Goal: Task Accomplishment & Management: Manage account settings

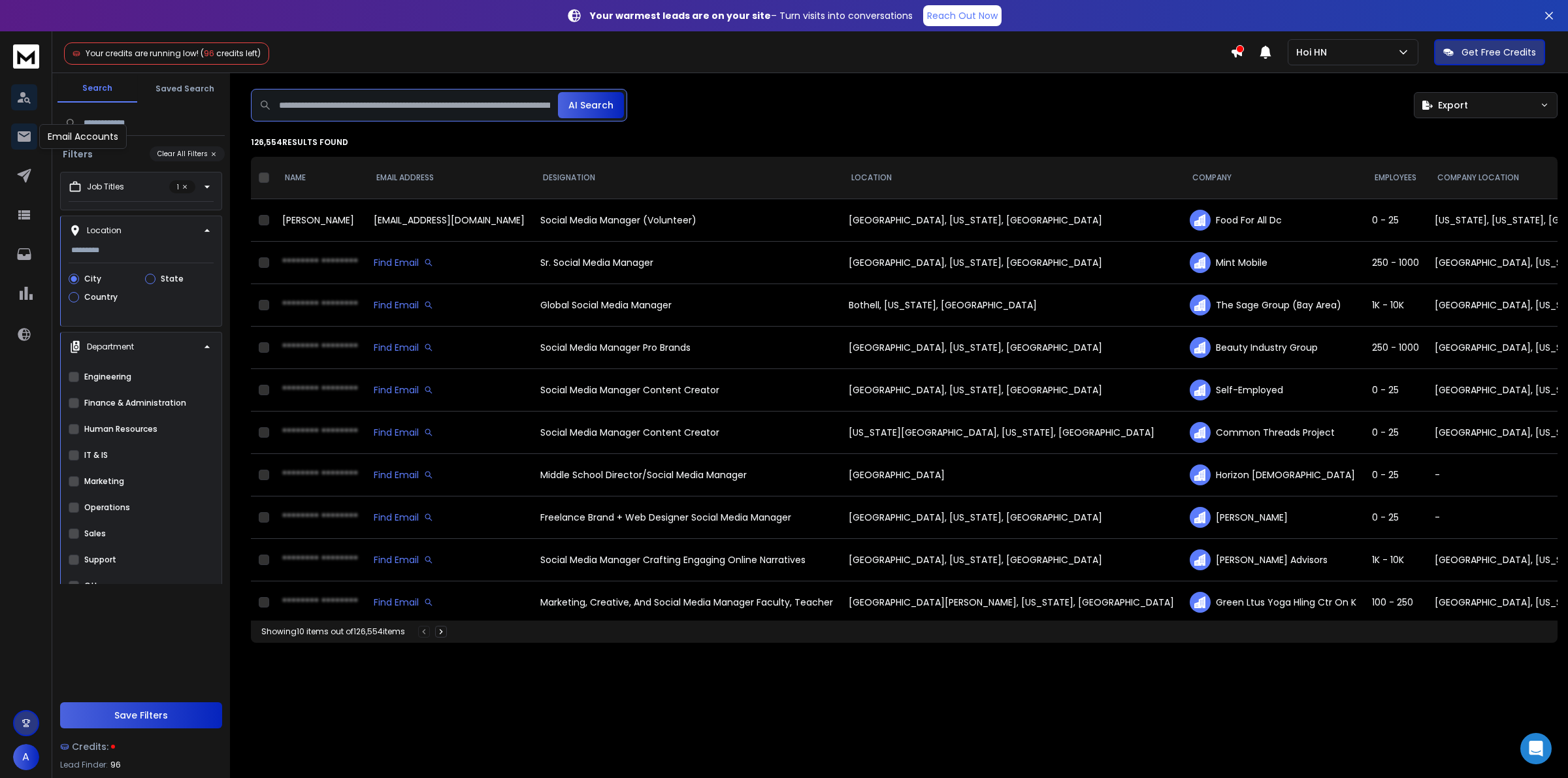
click at [20, 141] on icon at bounding box center [23, 136] width 13 height 10
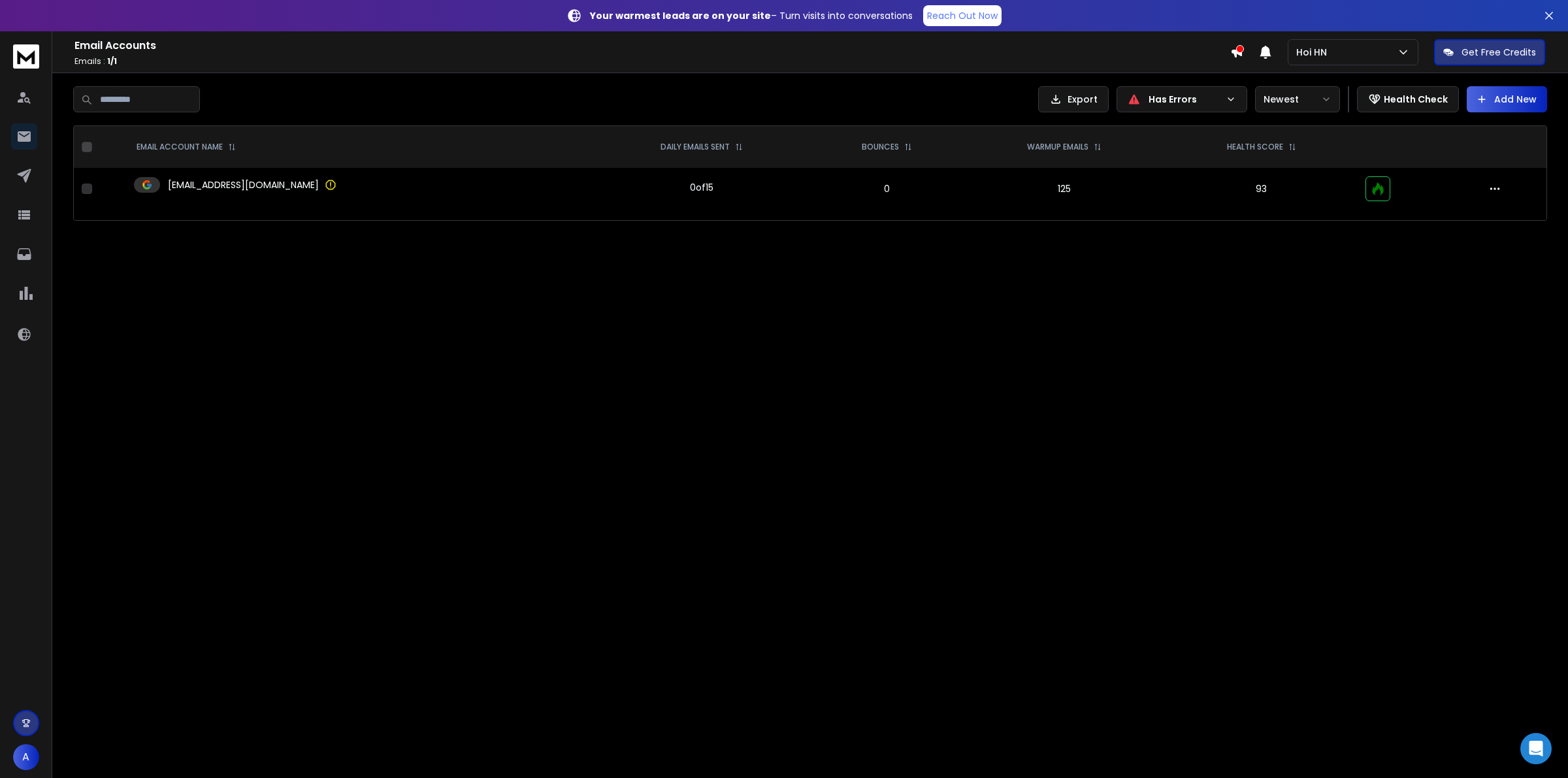
click at [342, 184] on div "workforce@ggcareersinsight.com" at bounding box center [359, 185] width 450 height 16
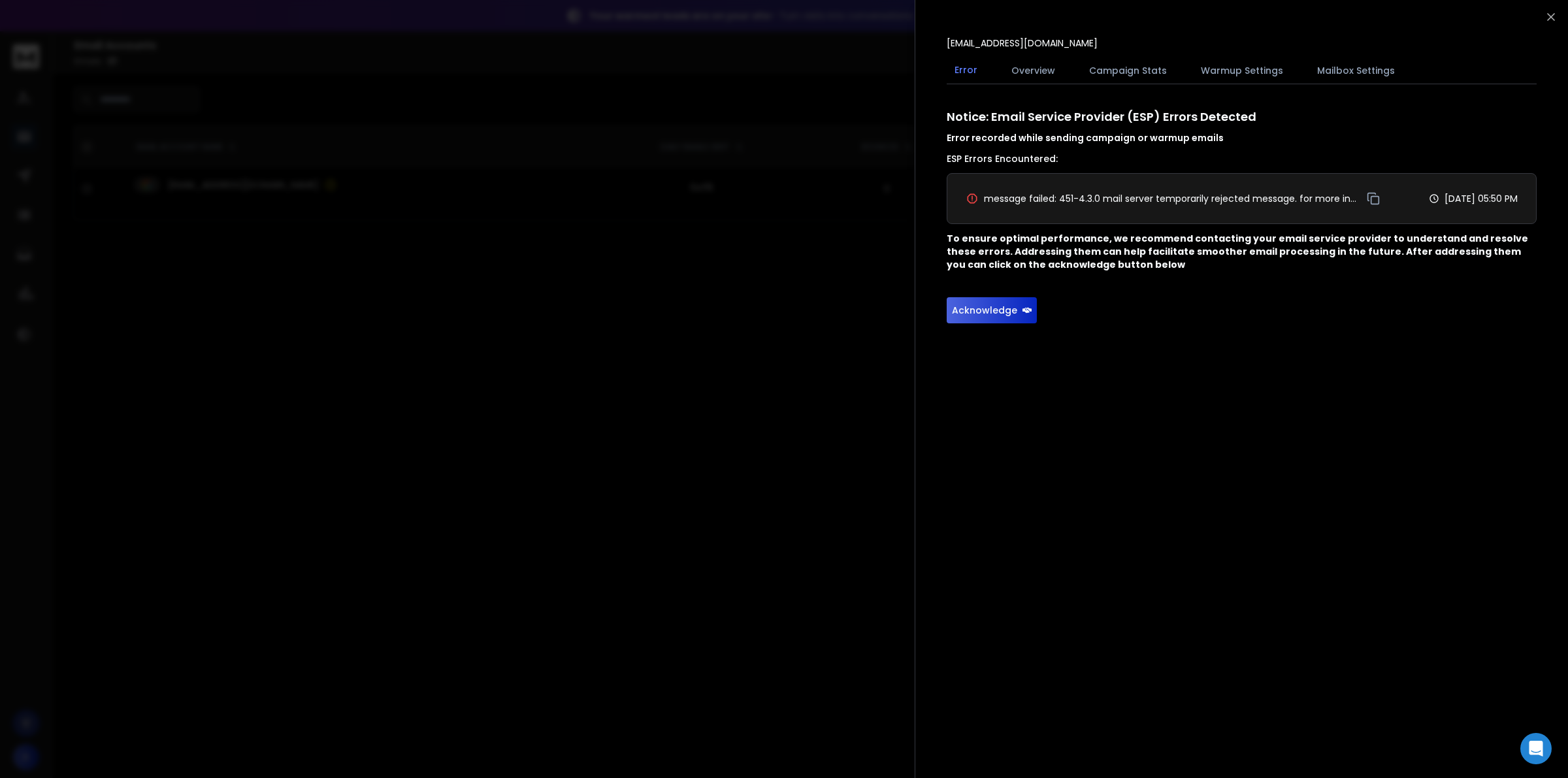
click at [991, 314] on button "Acknowledge" at bounding box center [992, 311] width 91 height 26
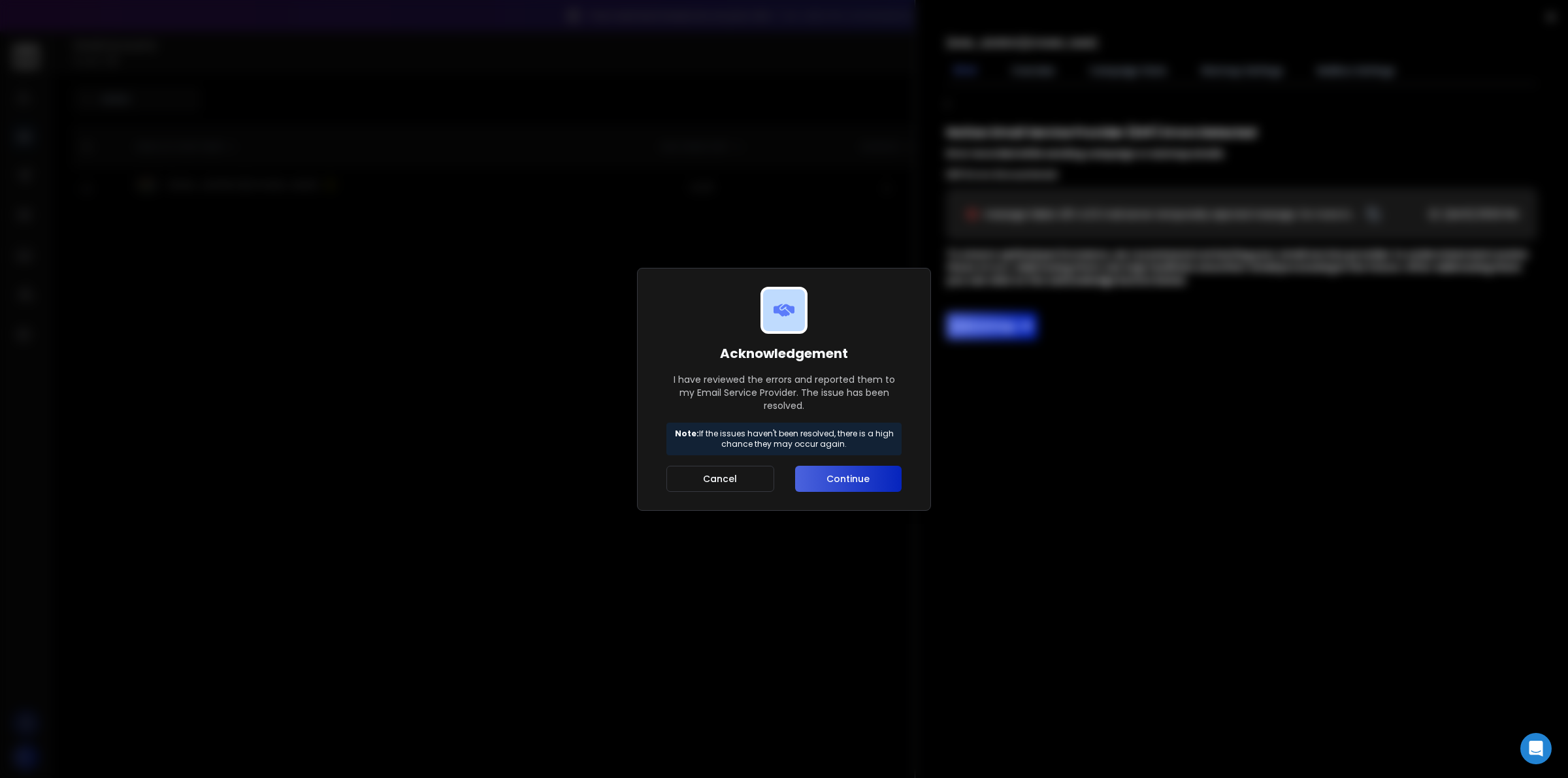
click at [844, 480] on button "Continue" at bounding box center [848, 479] width 106 height 26
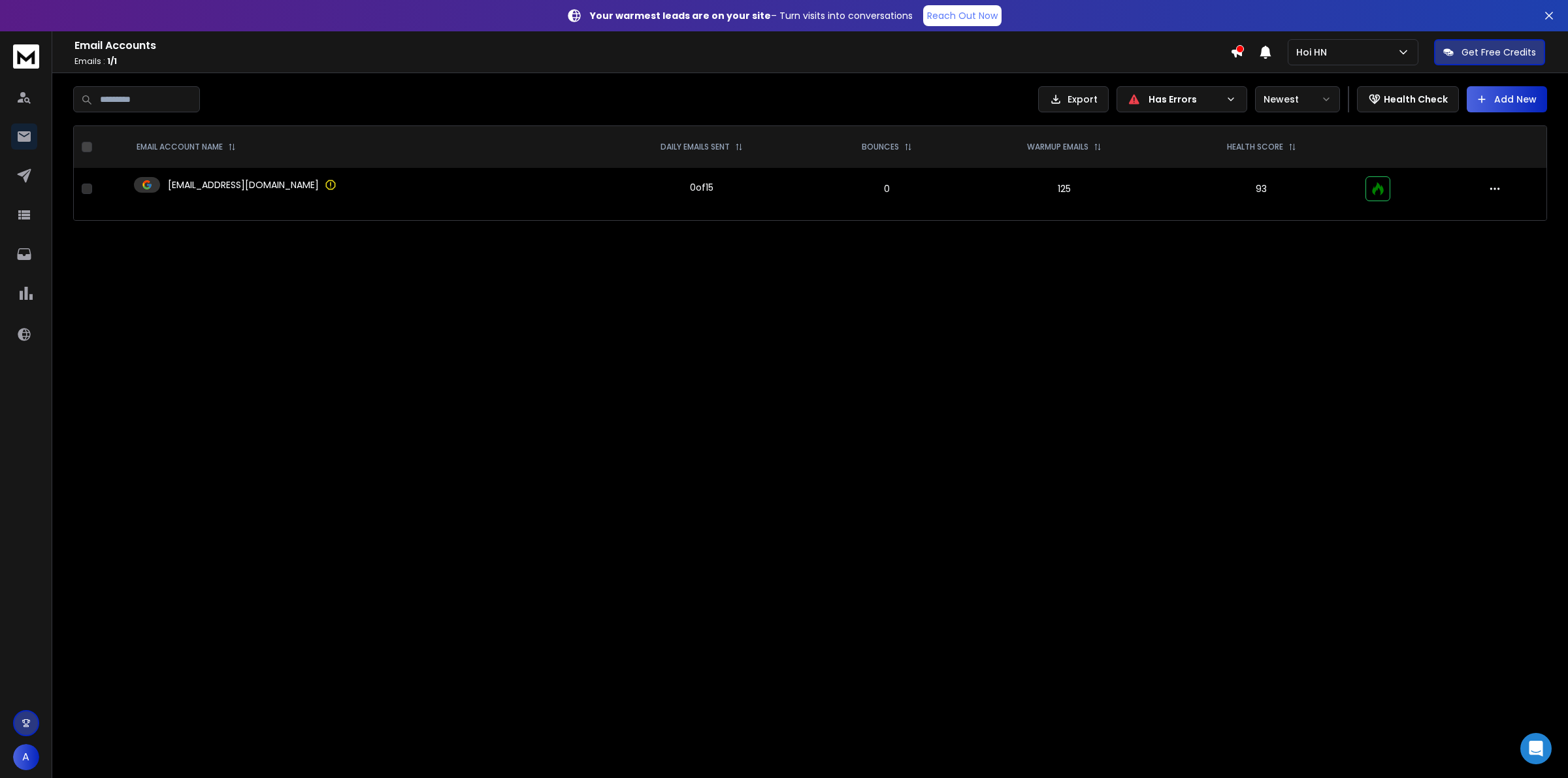
click at [1168, 102] on p "Has Errors" at bounding box center [1184, 99] width 72 height 13
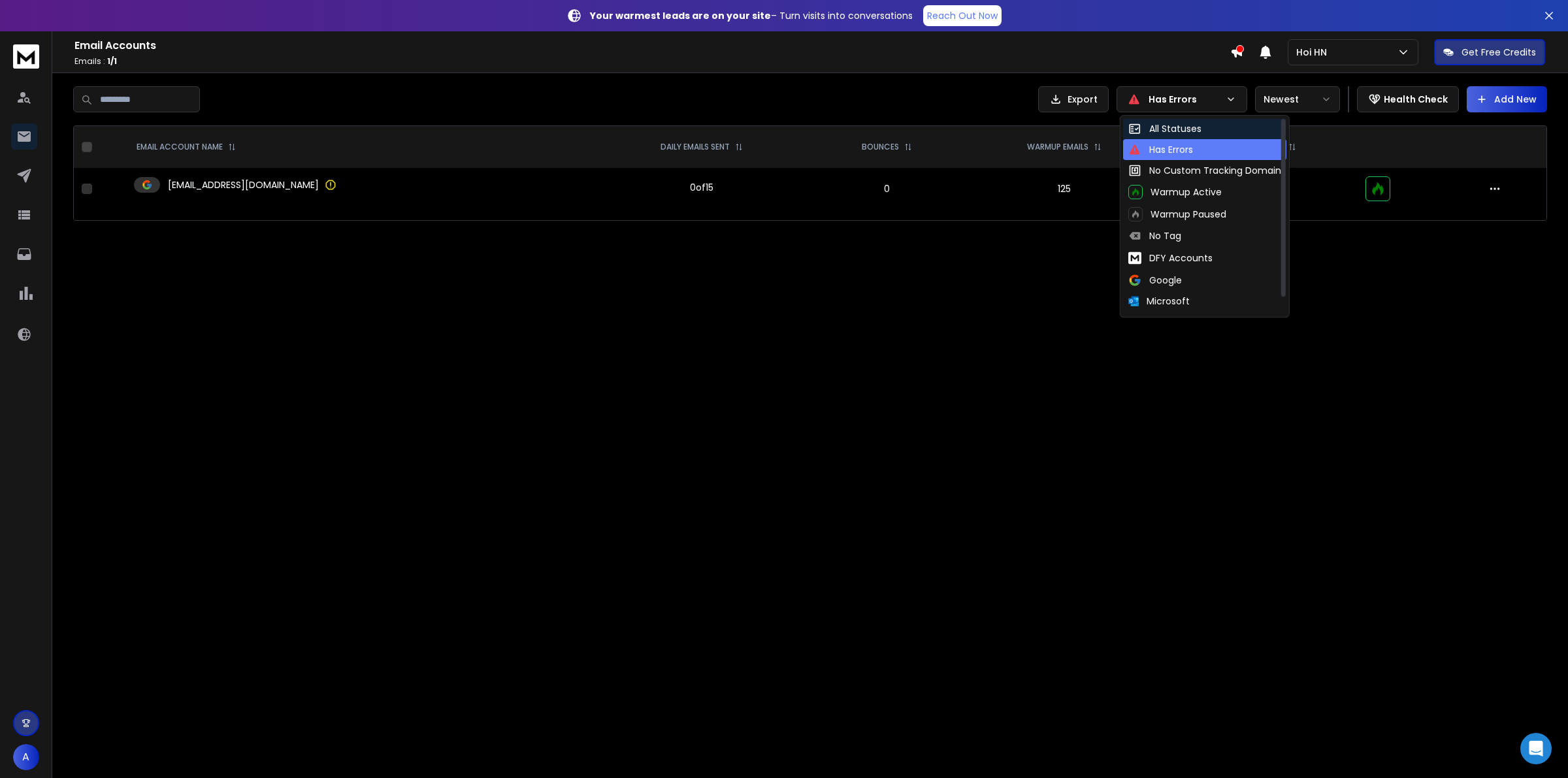
click at [1170, 131] on div "All Statuses" at bounding box center [1164, 129] width 73 height 13
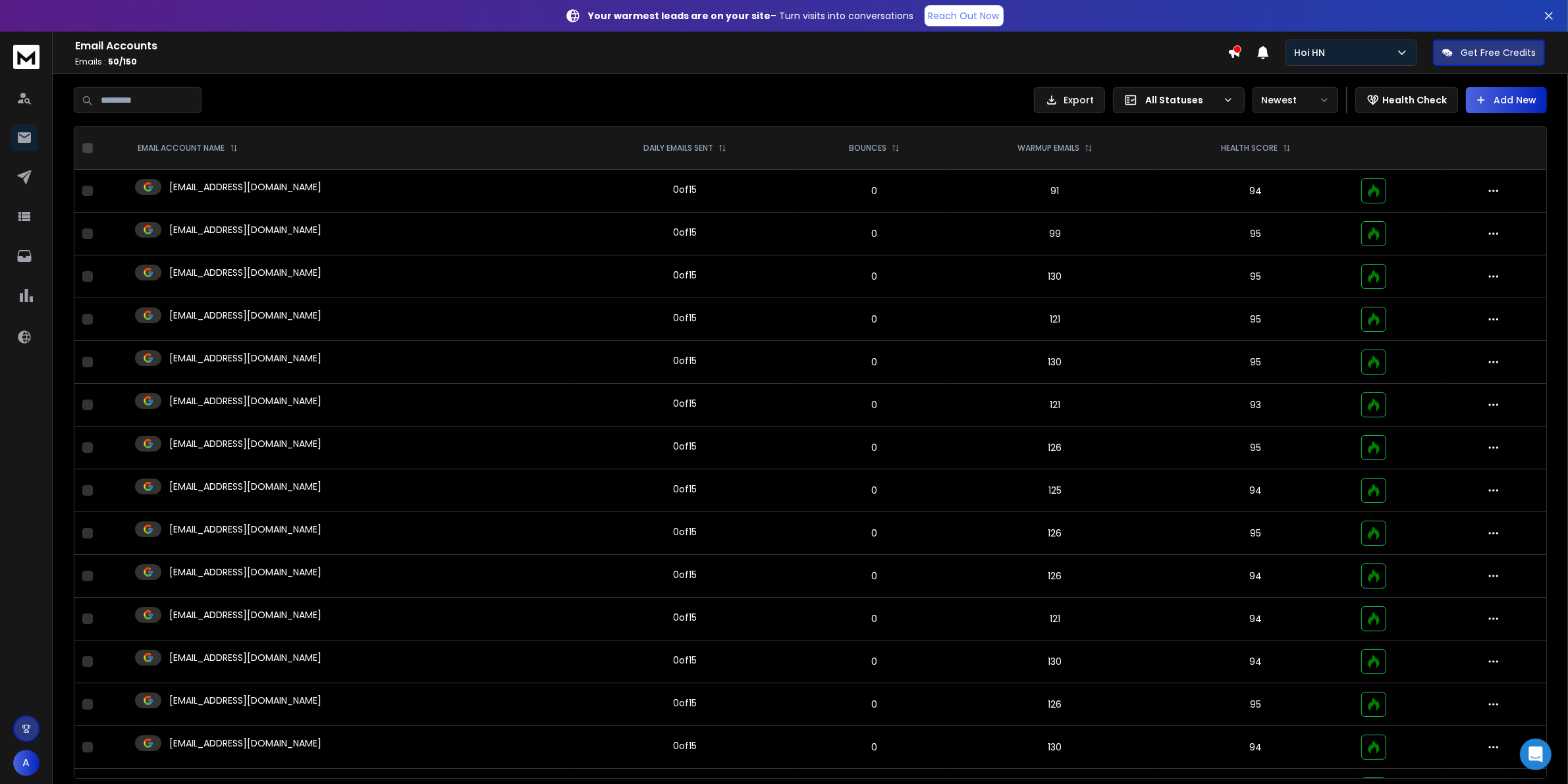
click at [1389, 53] on div "Hoi HN" at bounding box center [1352, 52] width 115 height 13
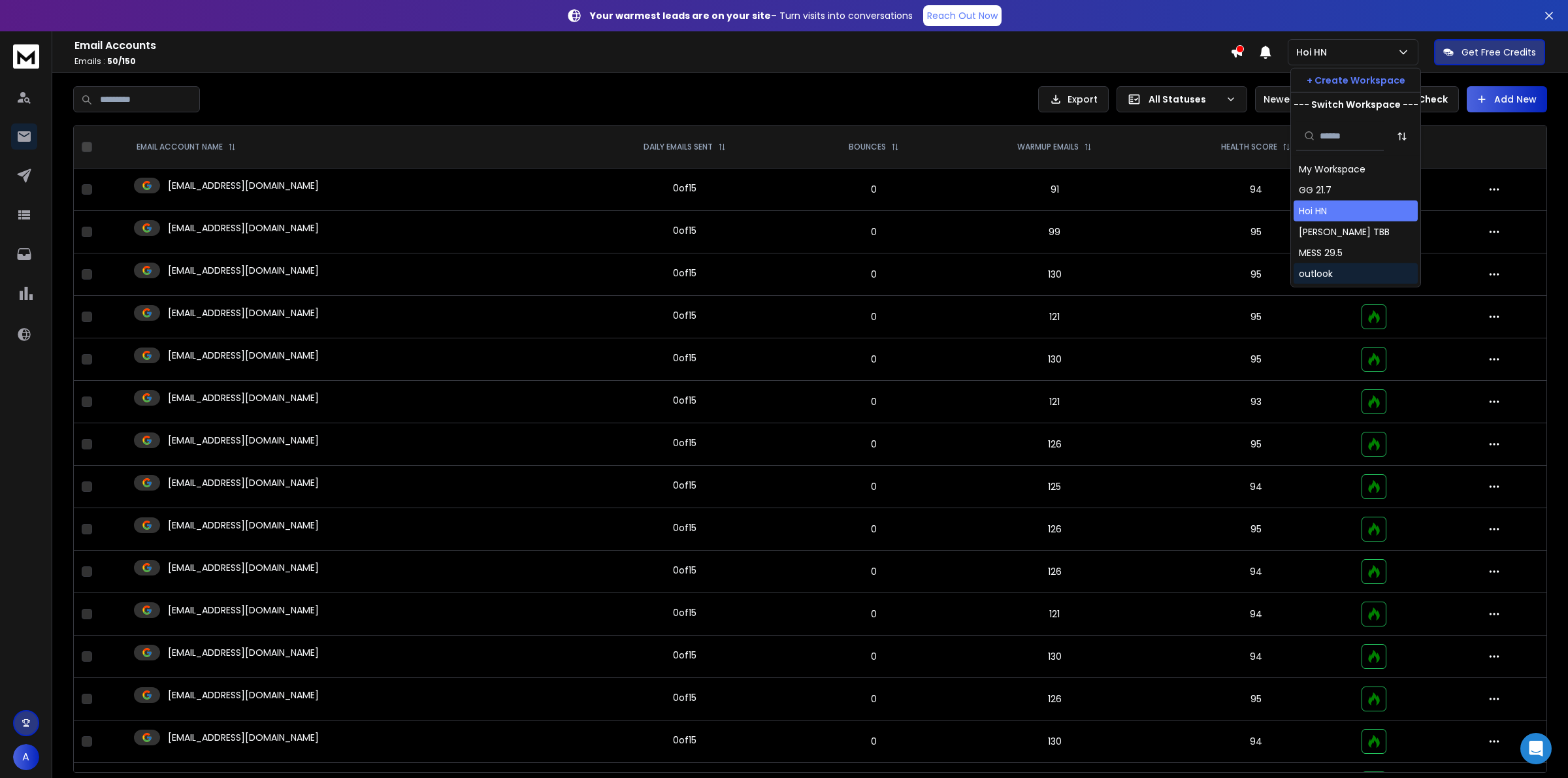
click at [1321, 275] on div "outlook" at bounding box center [1315, 273] width 34 height 13
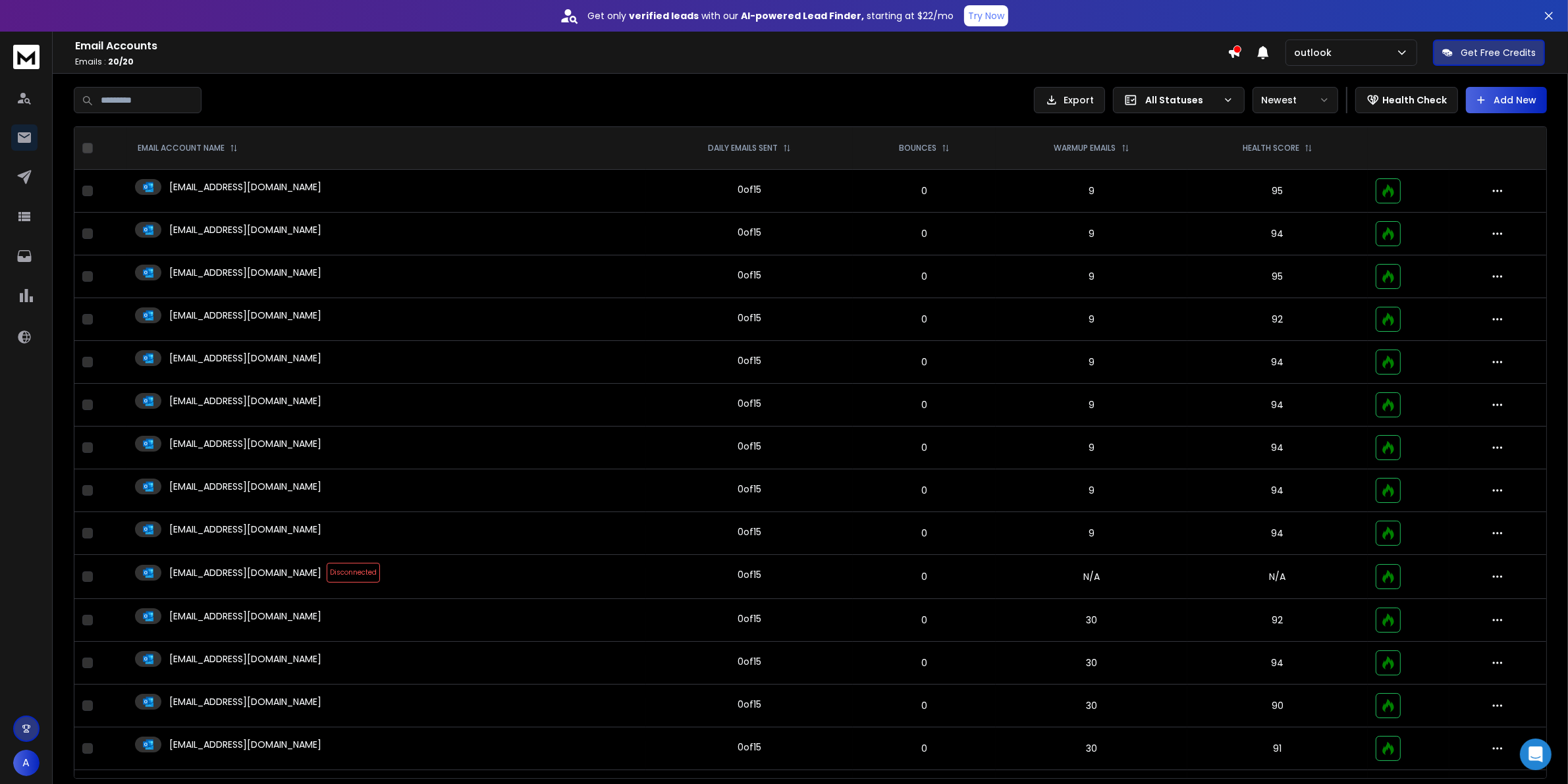
click at [263, 569] on p "[EMAIL_ADDRESS][DOMAIN_NAME]" at bounding box center [245, 572] width 152 height 13
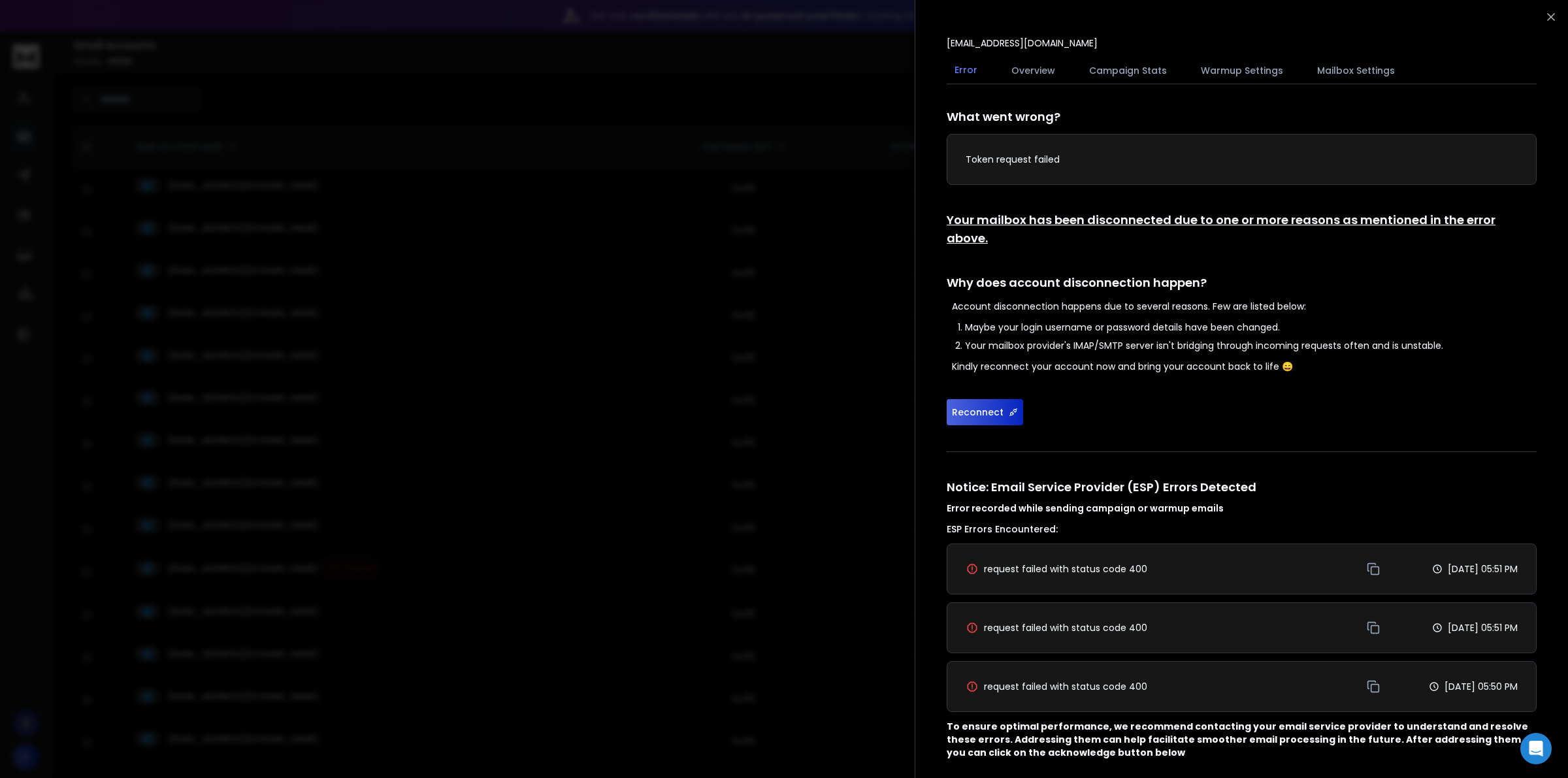
scroll to position [53, 0]
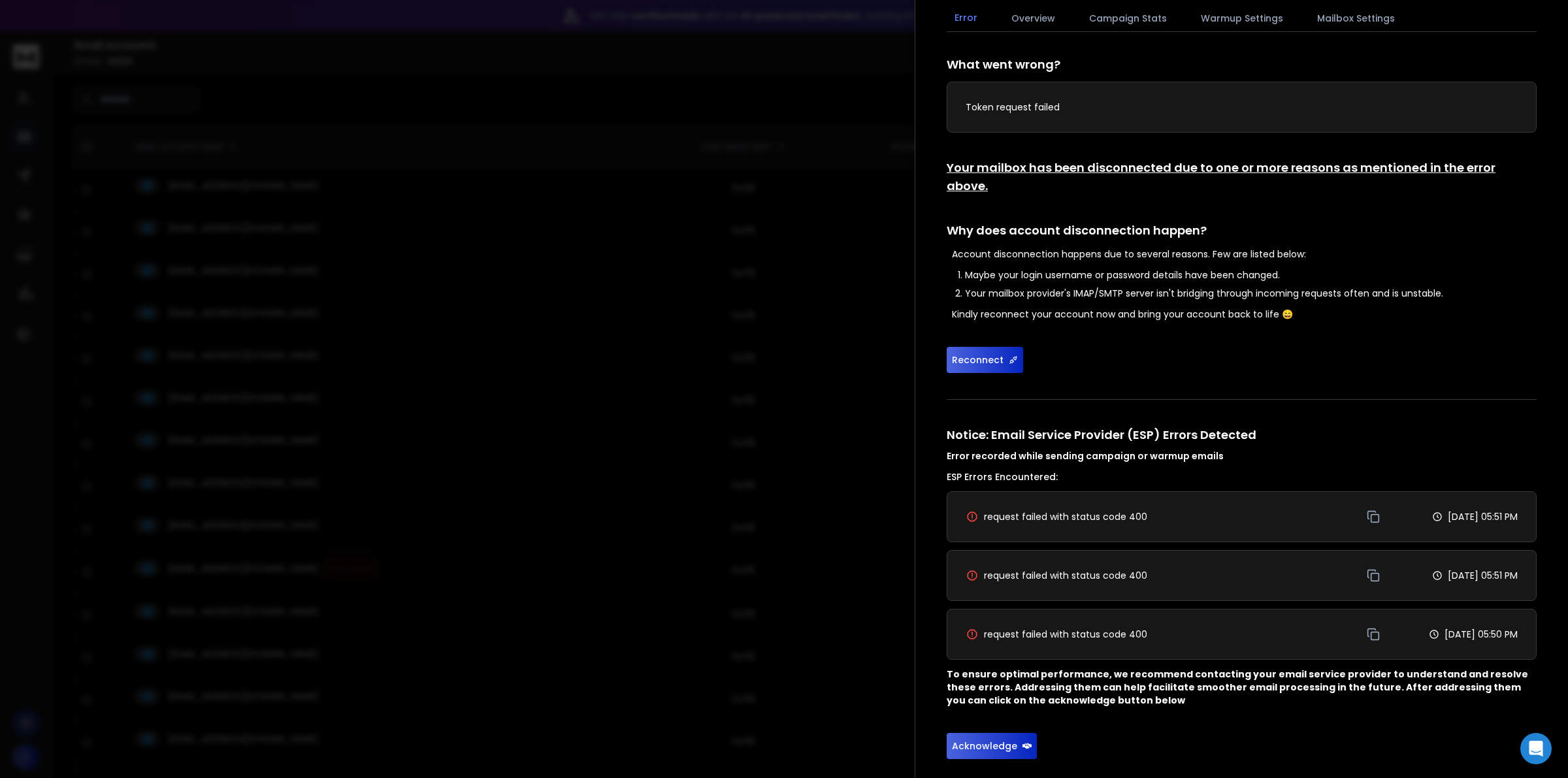
click at [974, 347] on button "Reconnect" at bounding box center [985, 360] width 77 height 26
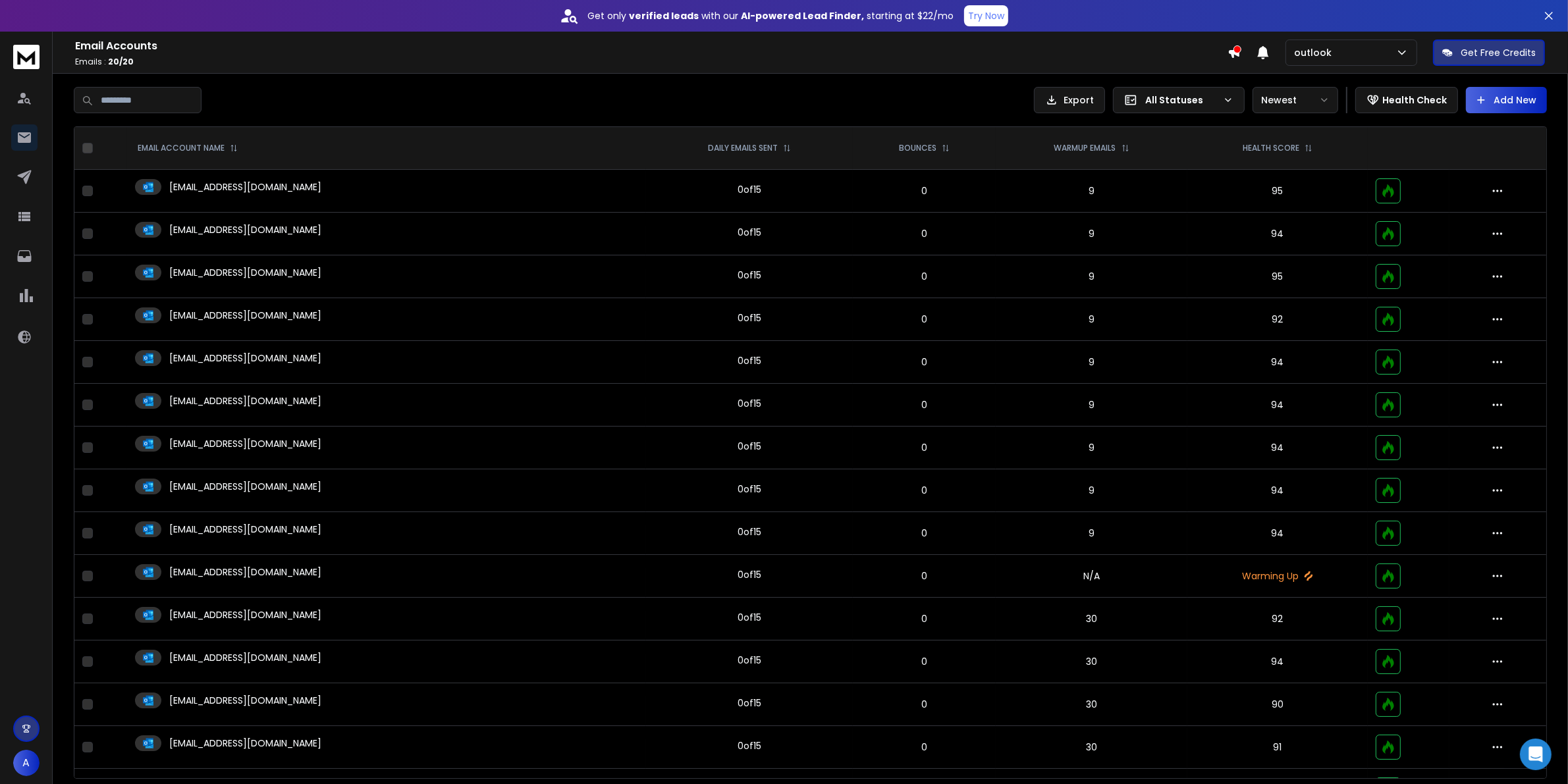
click at [1279, 149] on div "HEALTH SCORE" at bounding box center [1278, 148] width 160 height 10
click at [1279, 148] on div "HEALTH SCORE" at bounding box center [1278, 148] width 160 height 10
click at [1155, 231] on td "N/A" at bounding box center [1091, 235] width 191 height 43
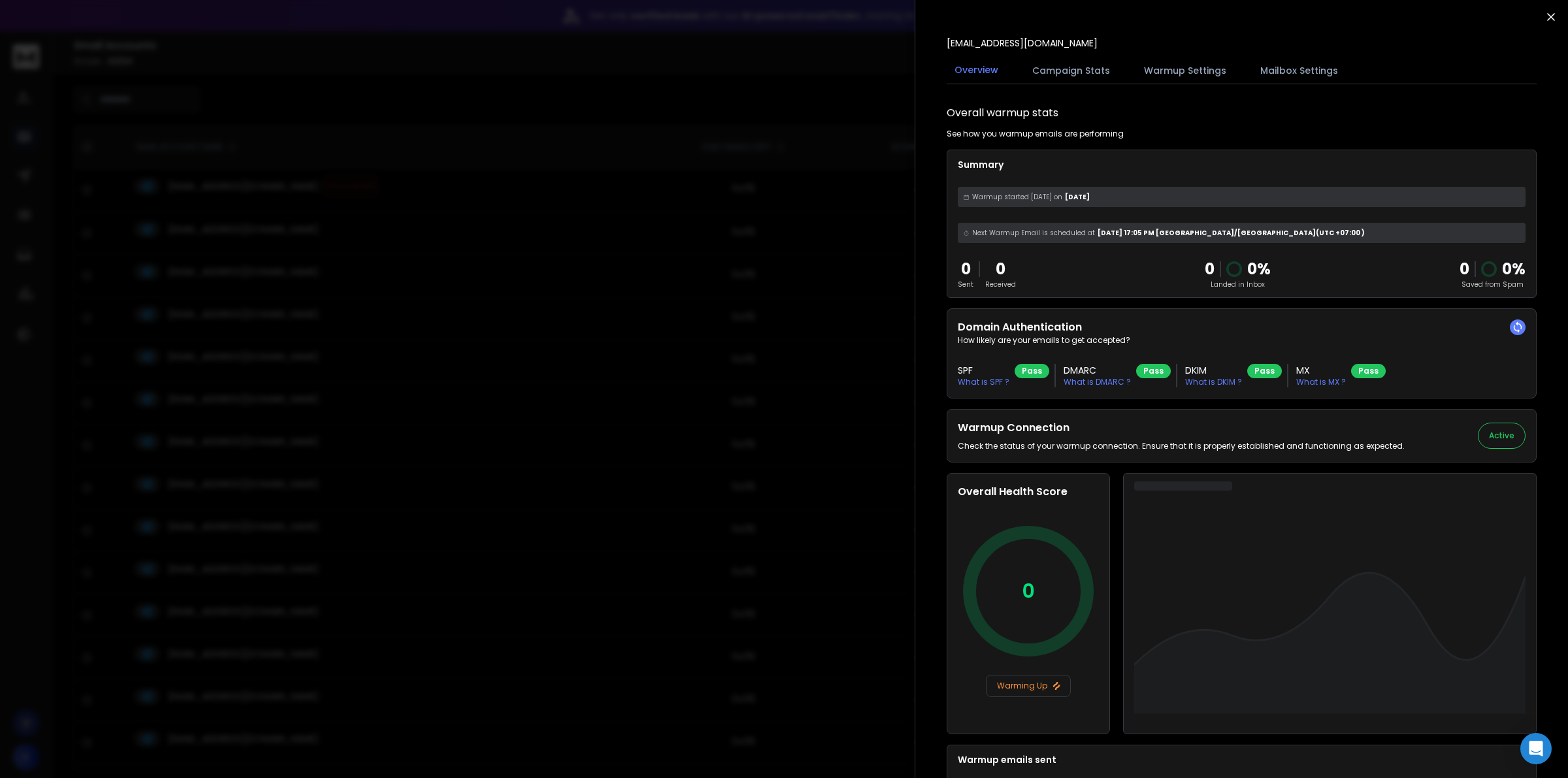
click at [1546, 17] on icon "button" at bounding box center [1551, 16] width 13 height 13
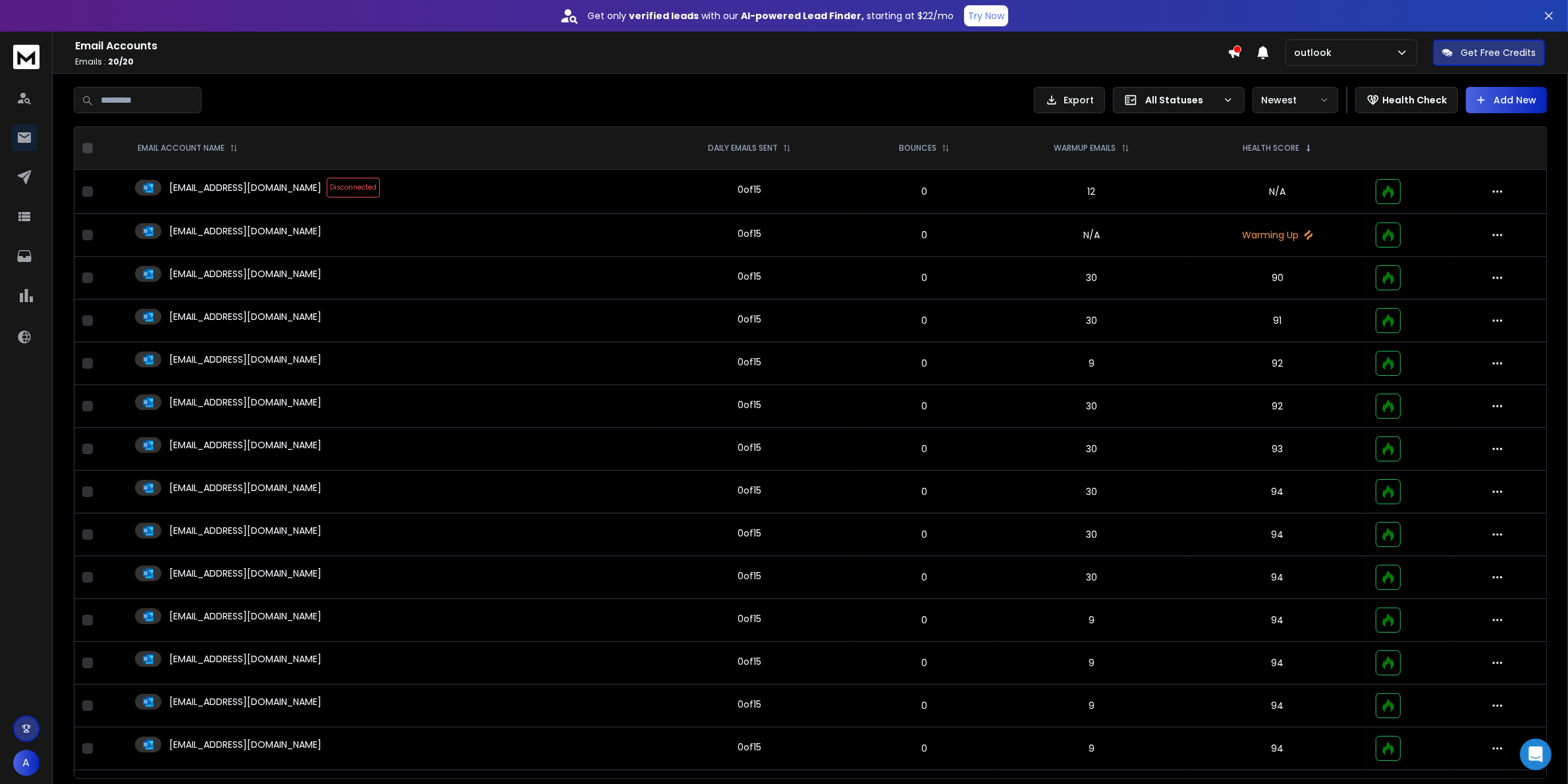
click at [410, 189] on div "info@ggcareersseek.com Disconnected" at bounding box center [386, 188] width 503 height 20
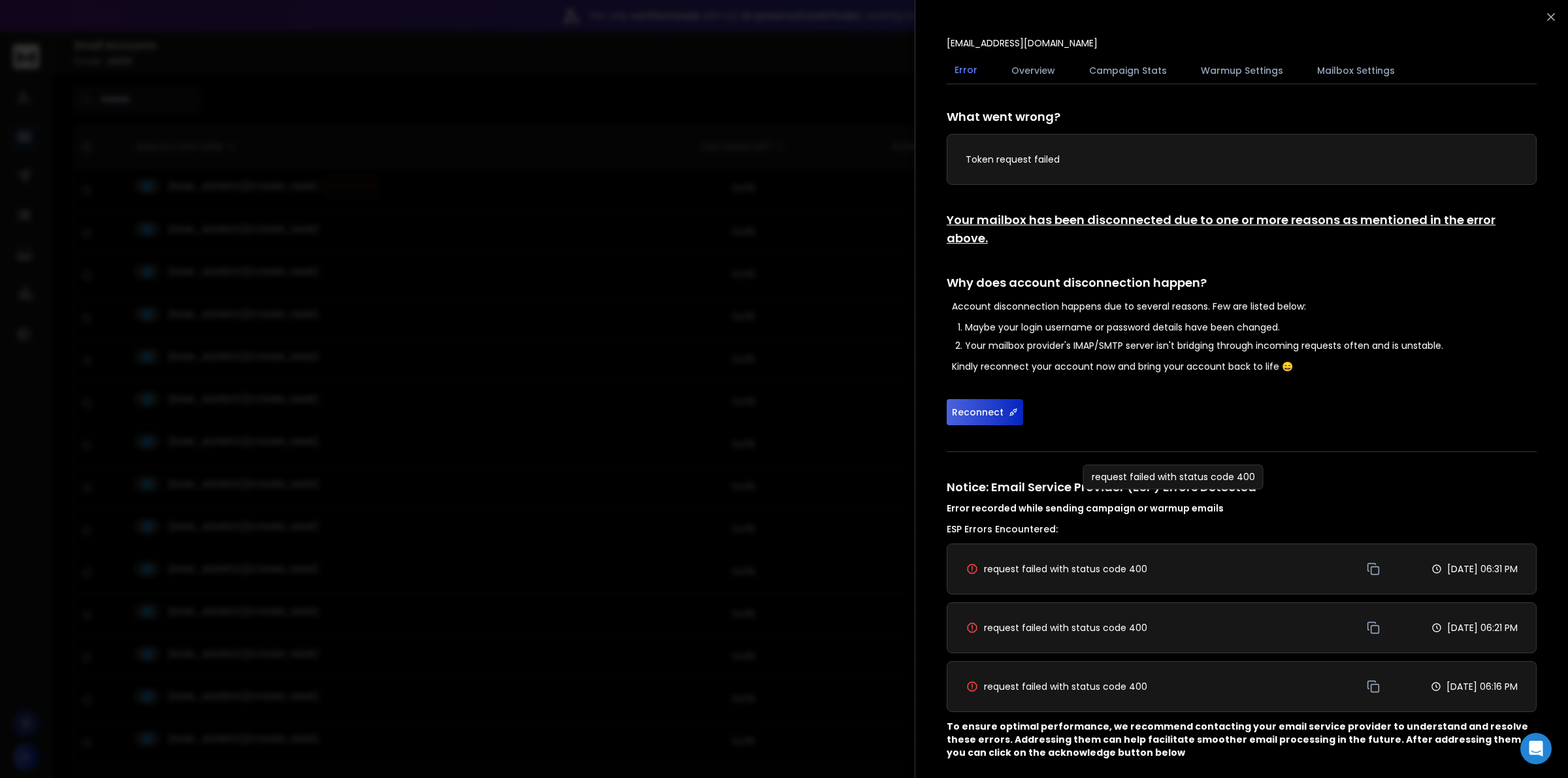
scroll to position [53, 0]
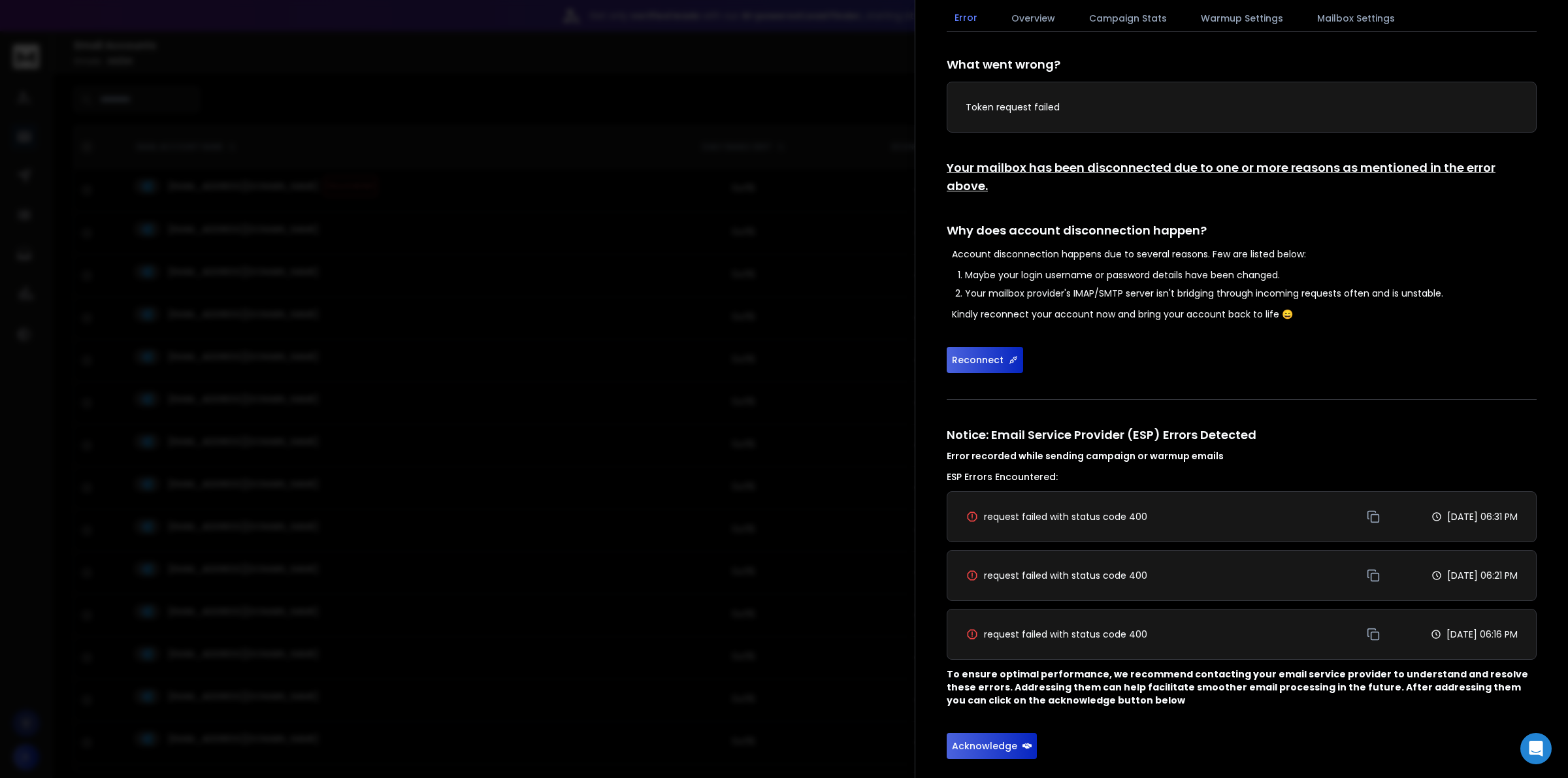
click at [977, 733] on button "Acknowledge" at bounding box center [992, 746] width 91 height 26
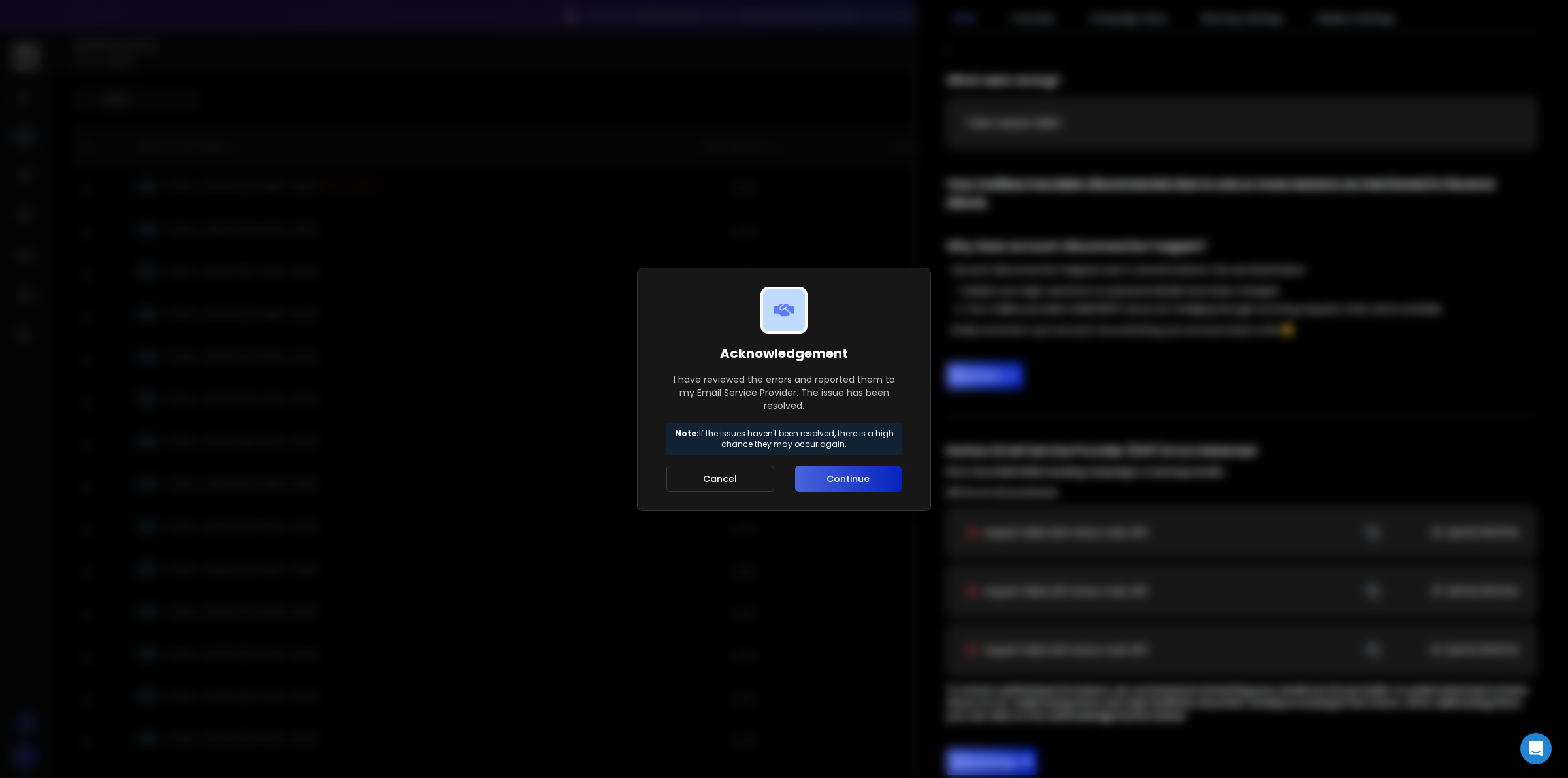
click at [841, 492] on button "Continue" at bounding box center [848, 479] width 106 height 26
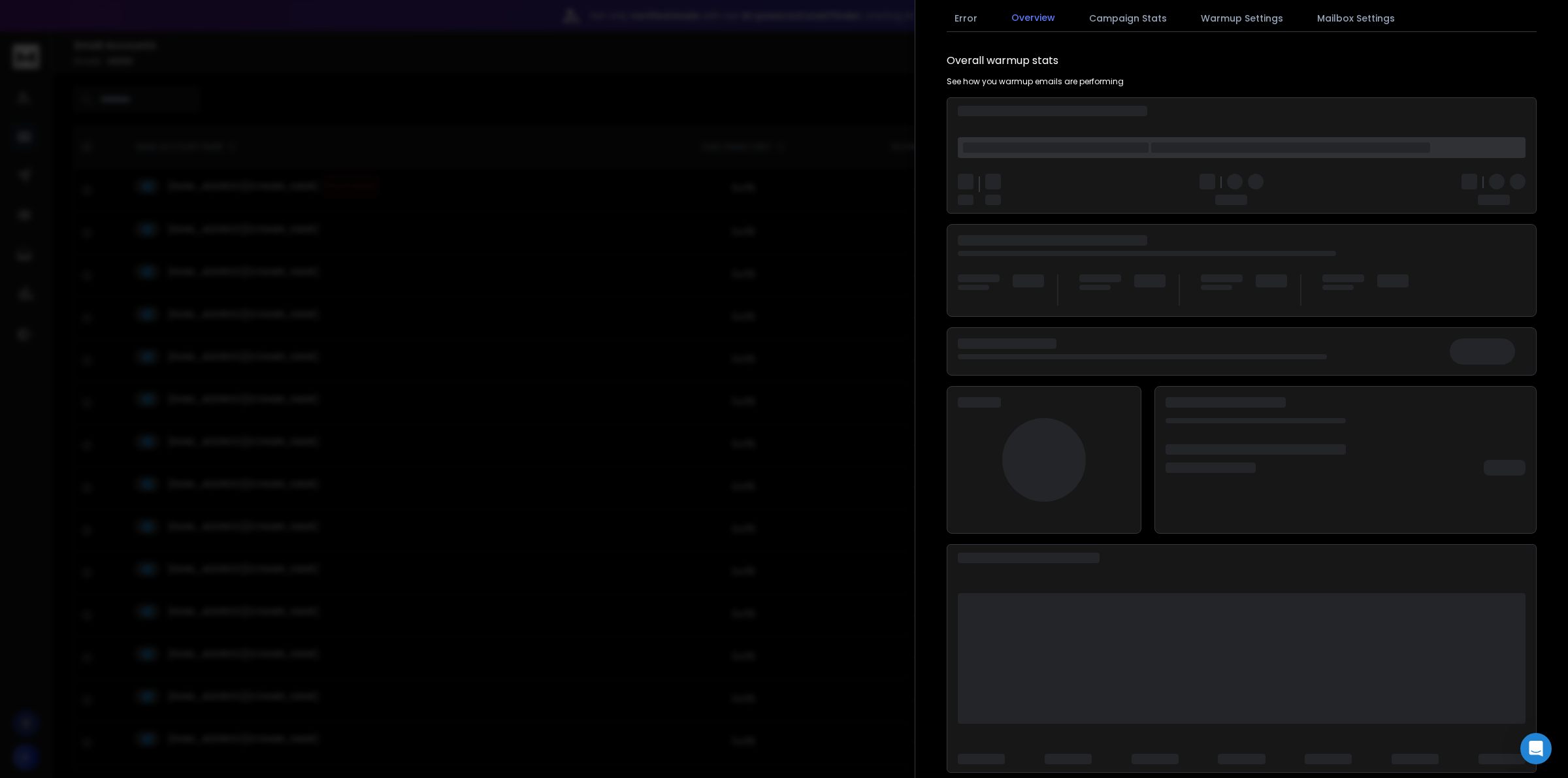
scroll to position [0, 0]
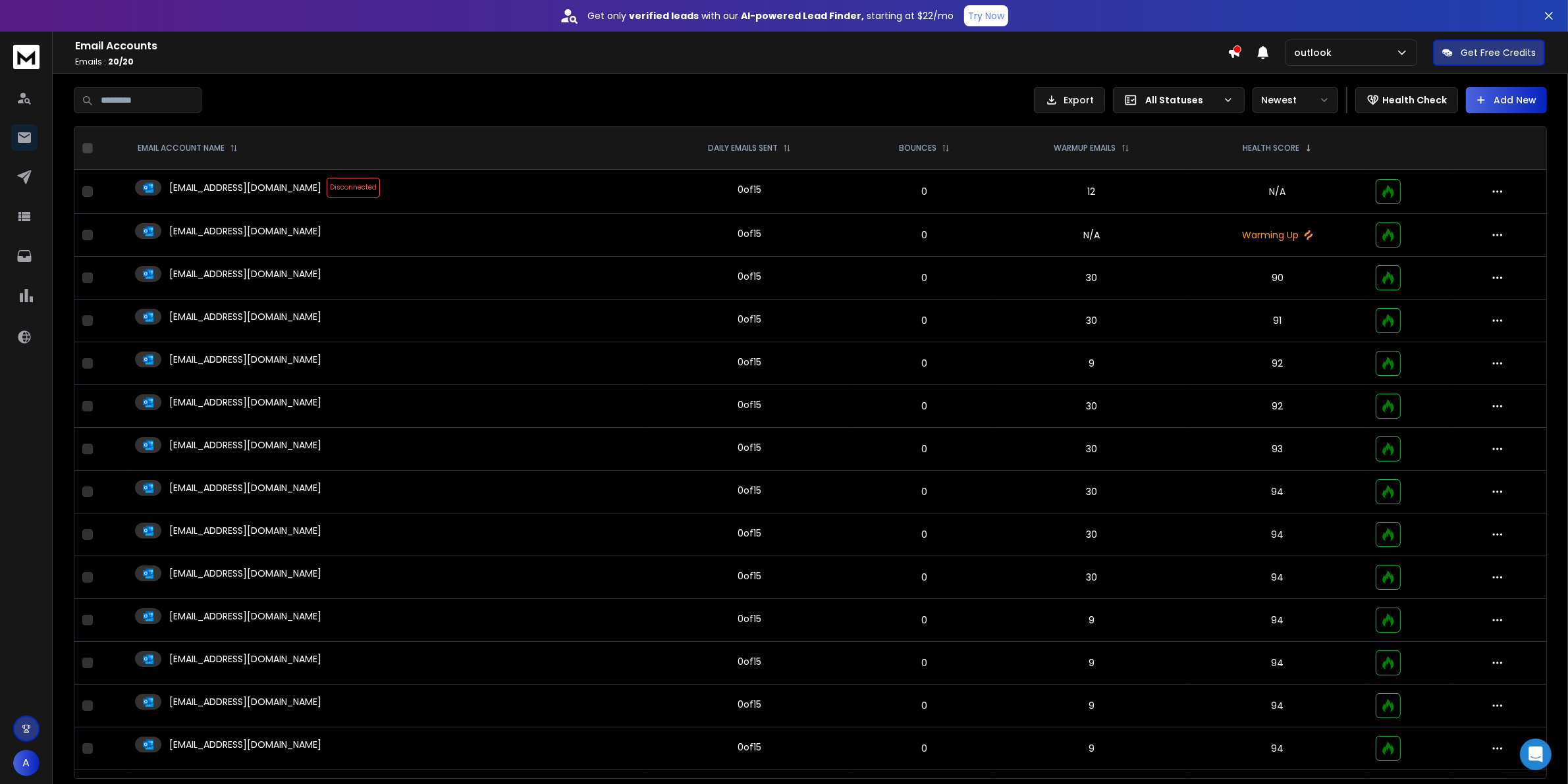
click at [353, 192] on div "info@ggcareersseek.com Disconnected" at bounding box center [386, 188] width 503 height 20
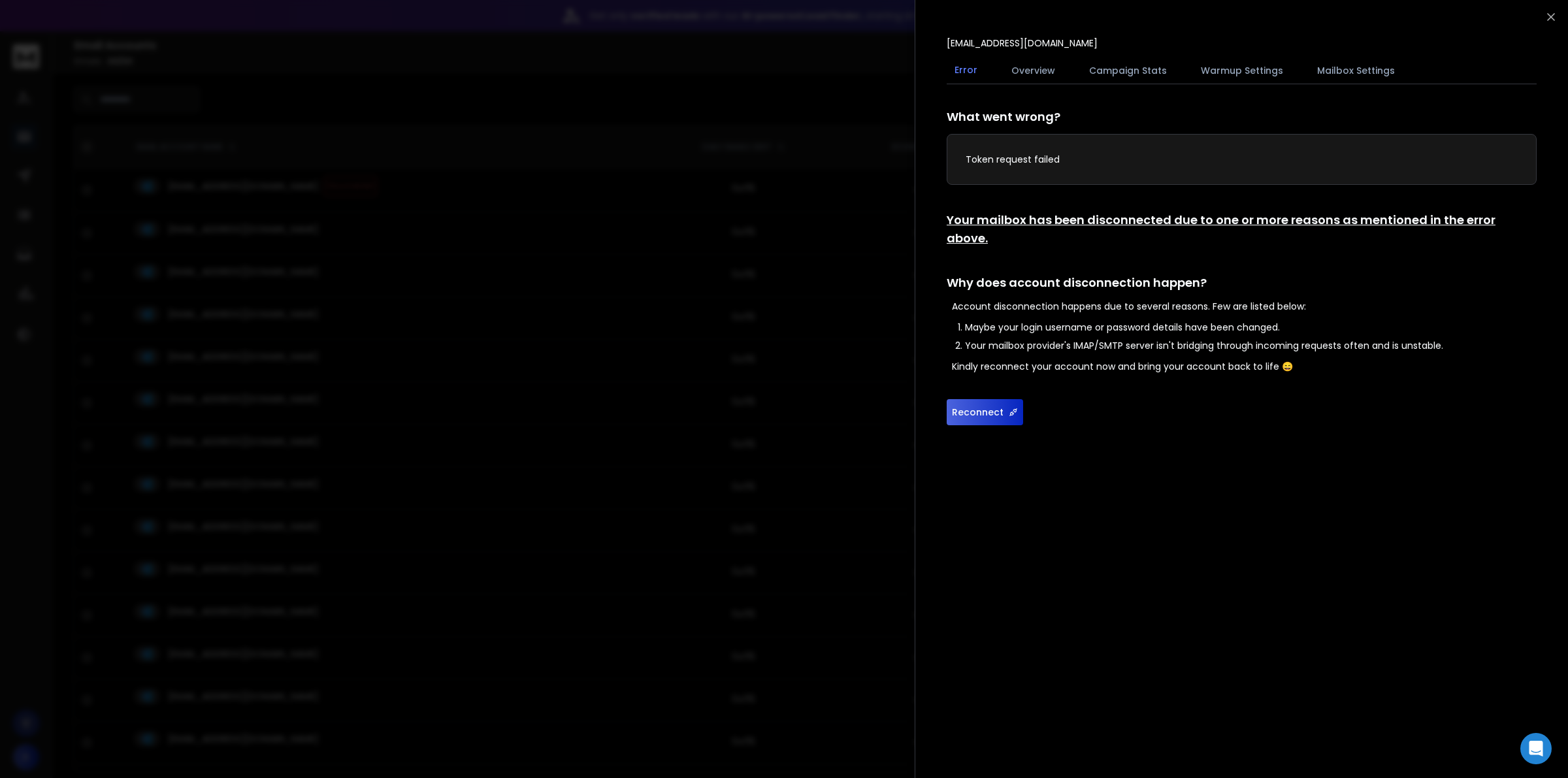
click at [976, 399] on button "Reconnect" at bounding box center [985, 412] width 77 height 26
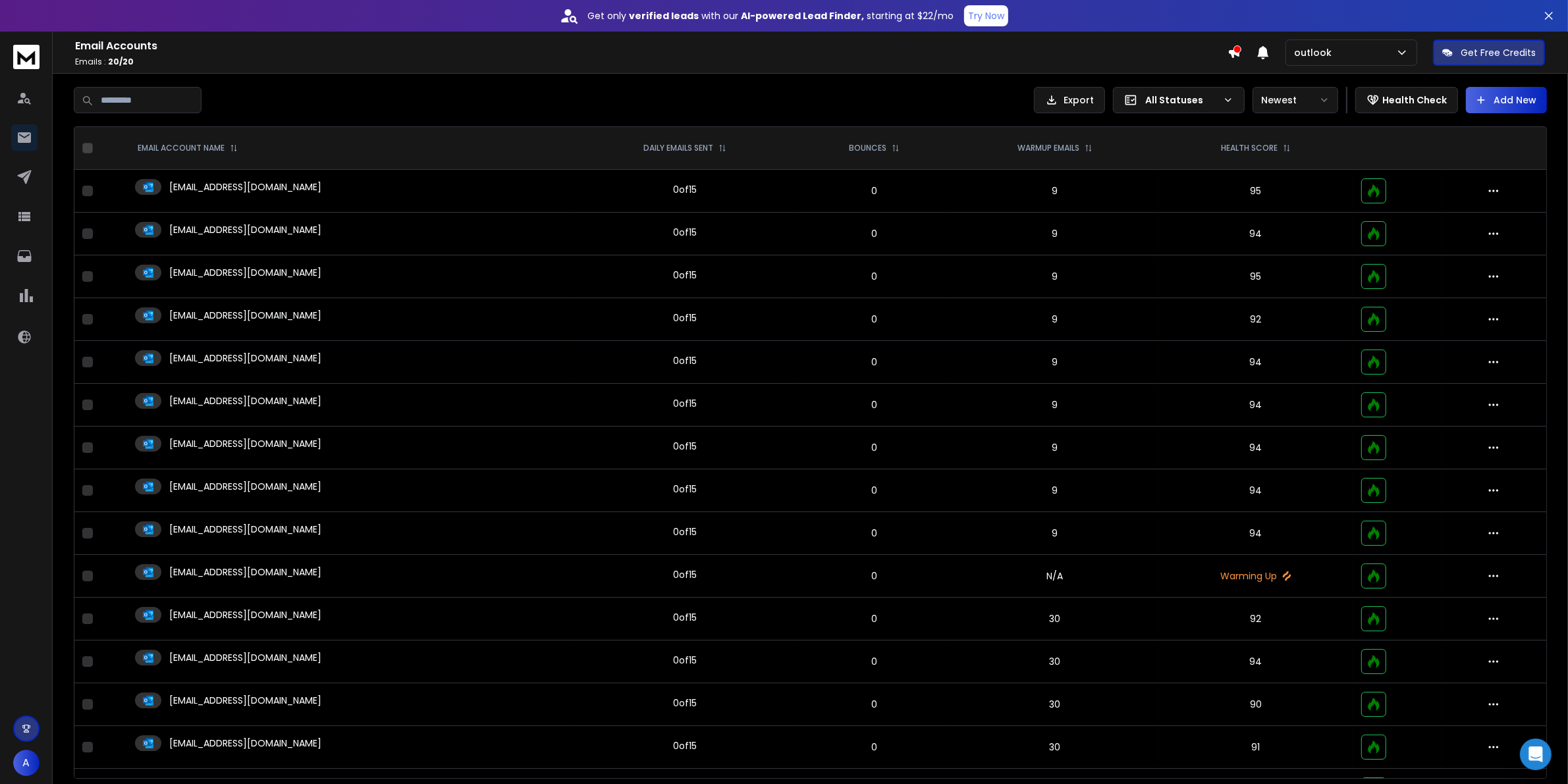
click at [696, 193] on div "0 of 15" at bounding box center [684, 189] width 23 height 13
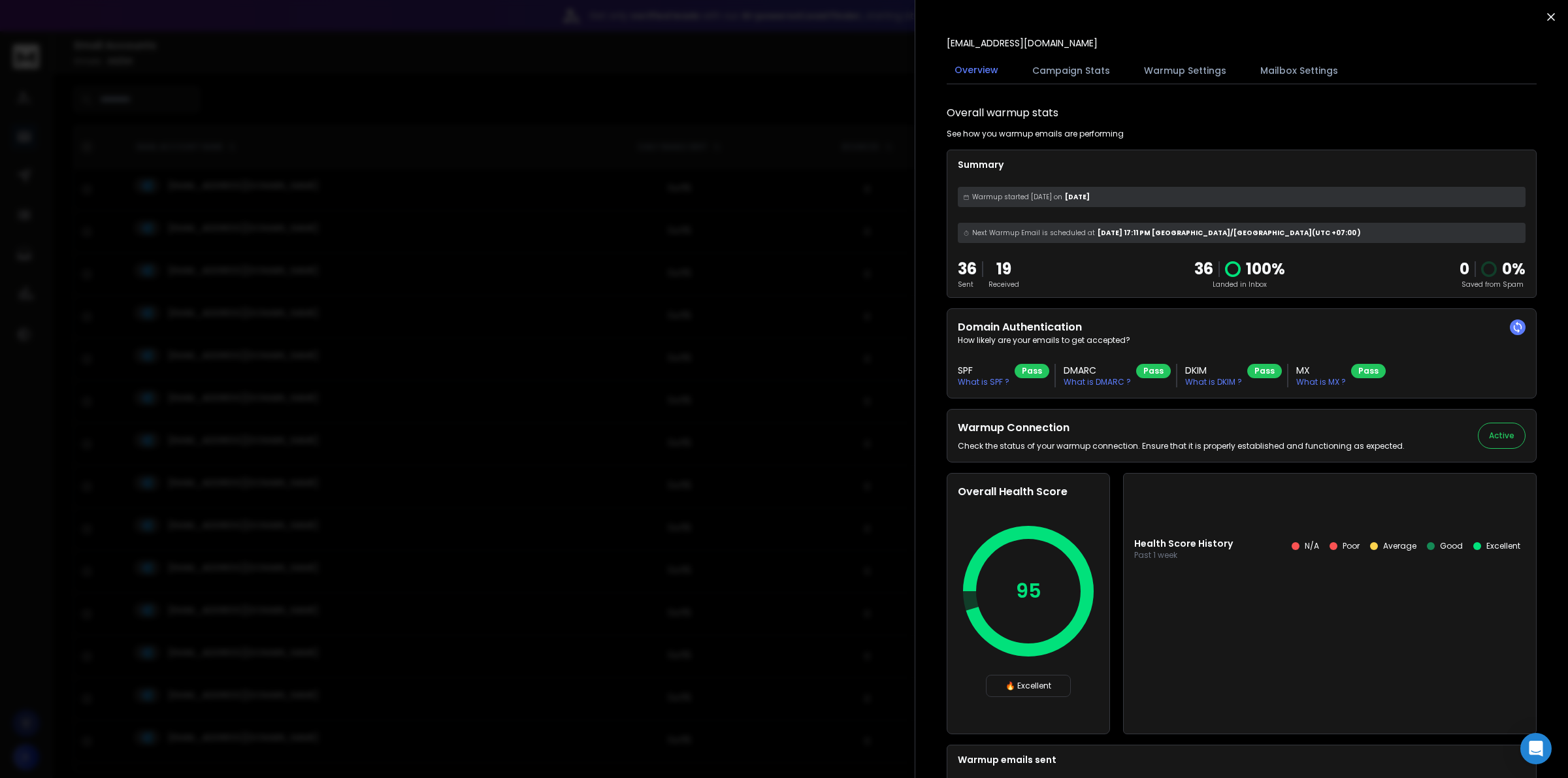
click at [1550, 20] on icon "button" at bounding box center [1552, 17] width 7 height 7
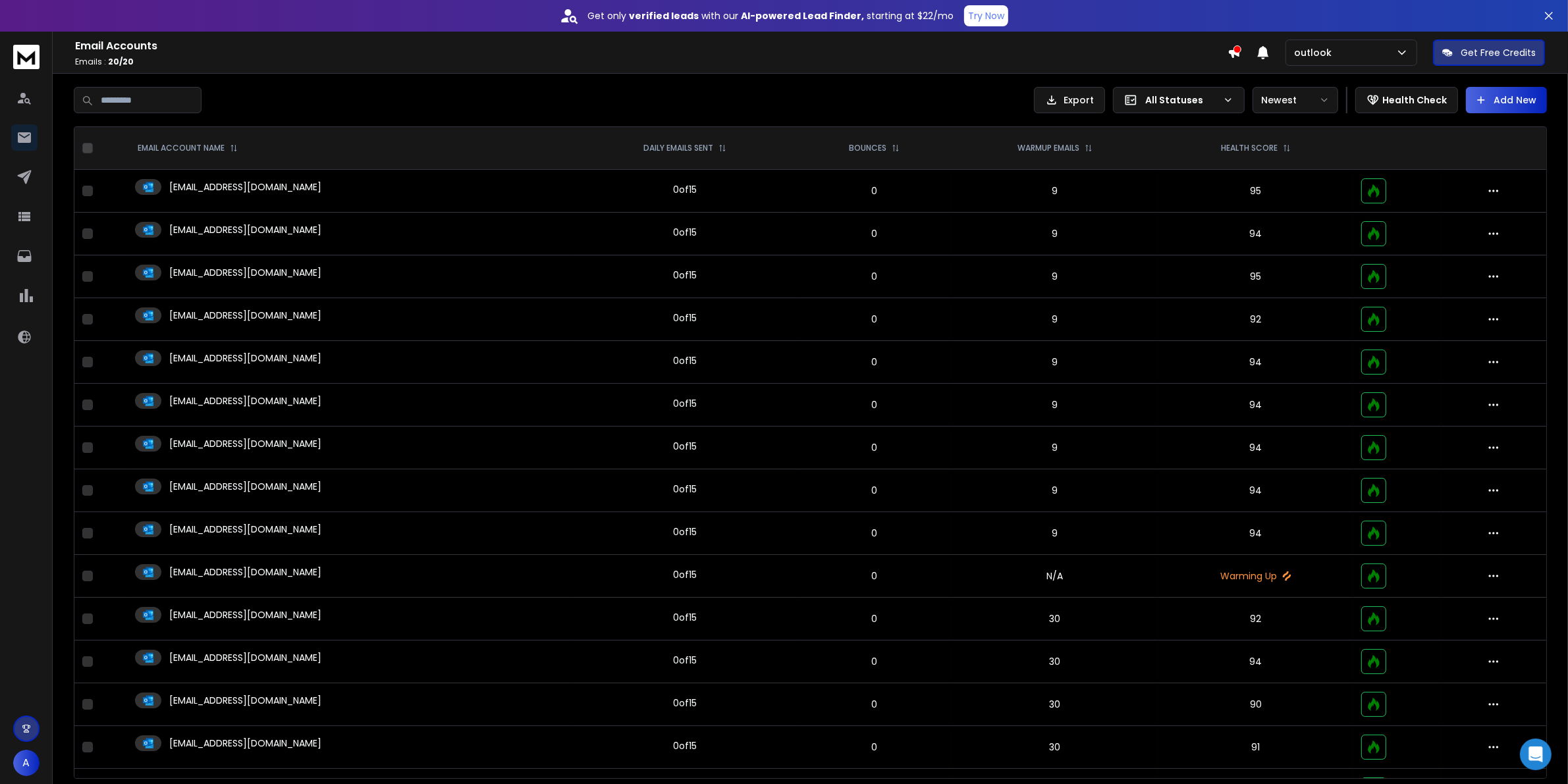
scroll to position [164, 0]
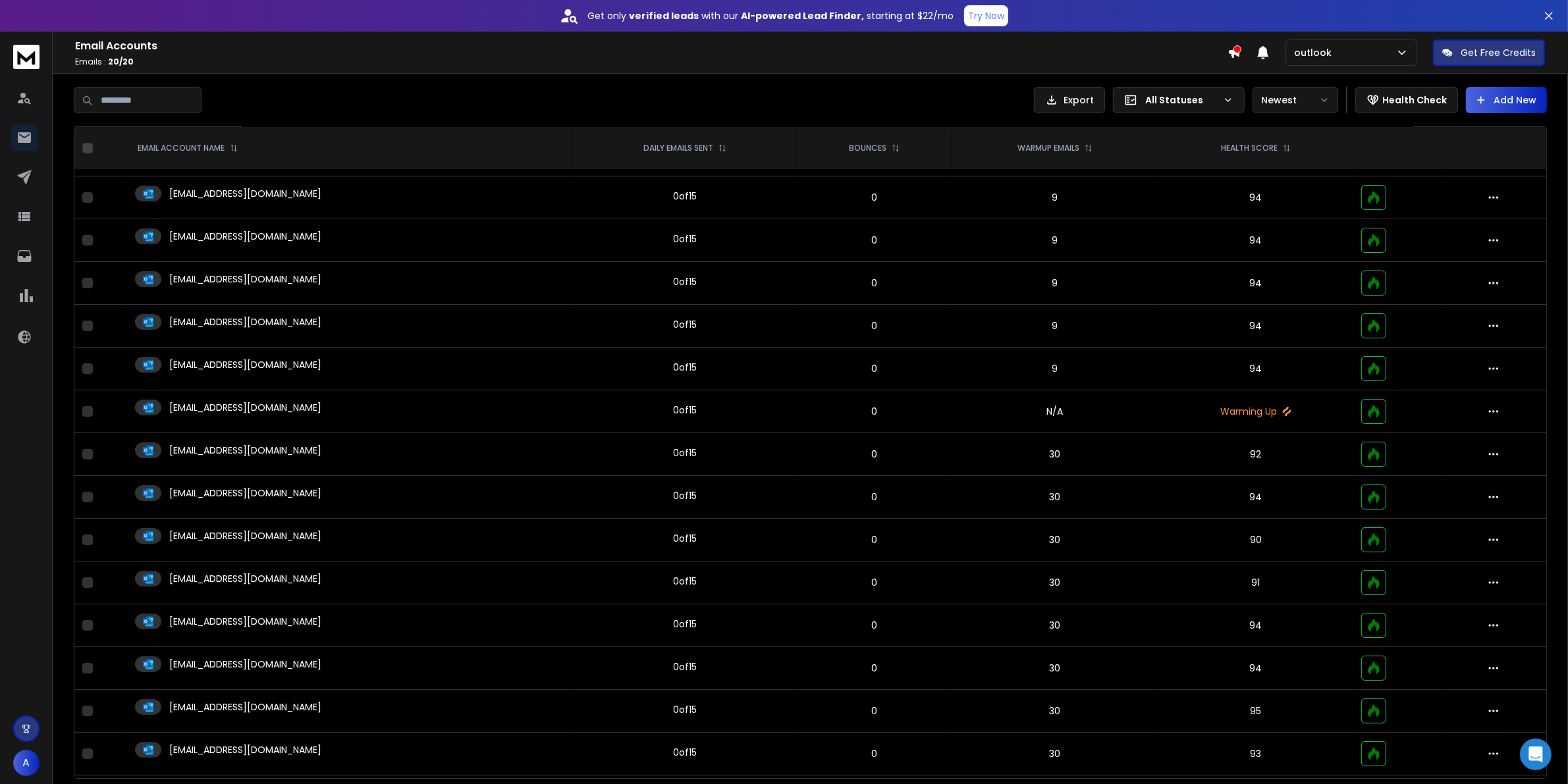
click at [1068, 413] on td "N/A" at bounding box center [1055, 411] width 207 height 43
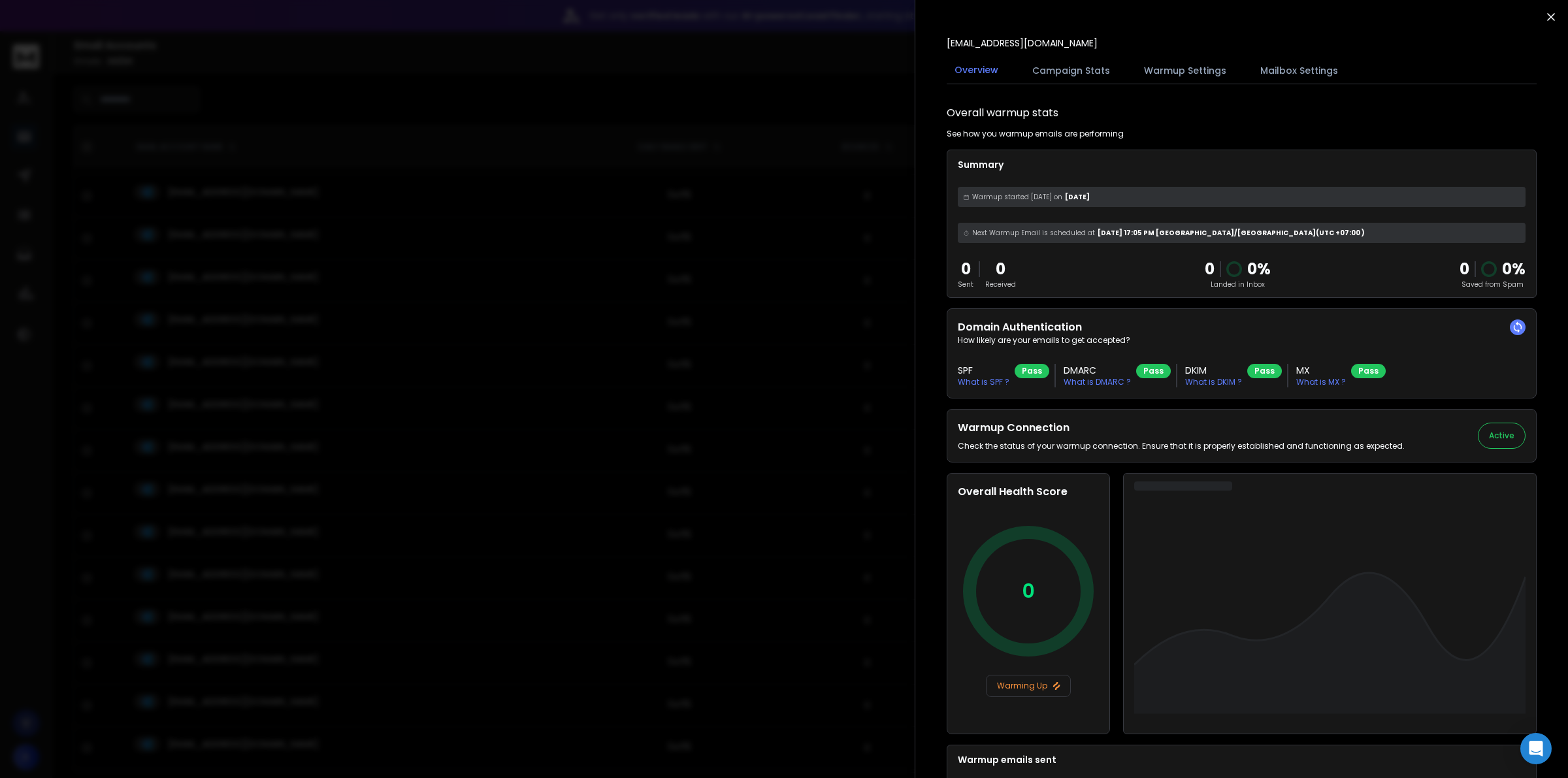
click at [1550, 15] on icon "button" at bounding box center [1551, 16] width 13 height 13
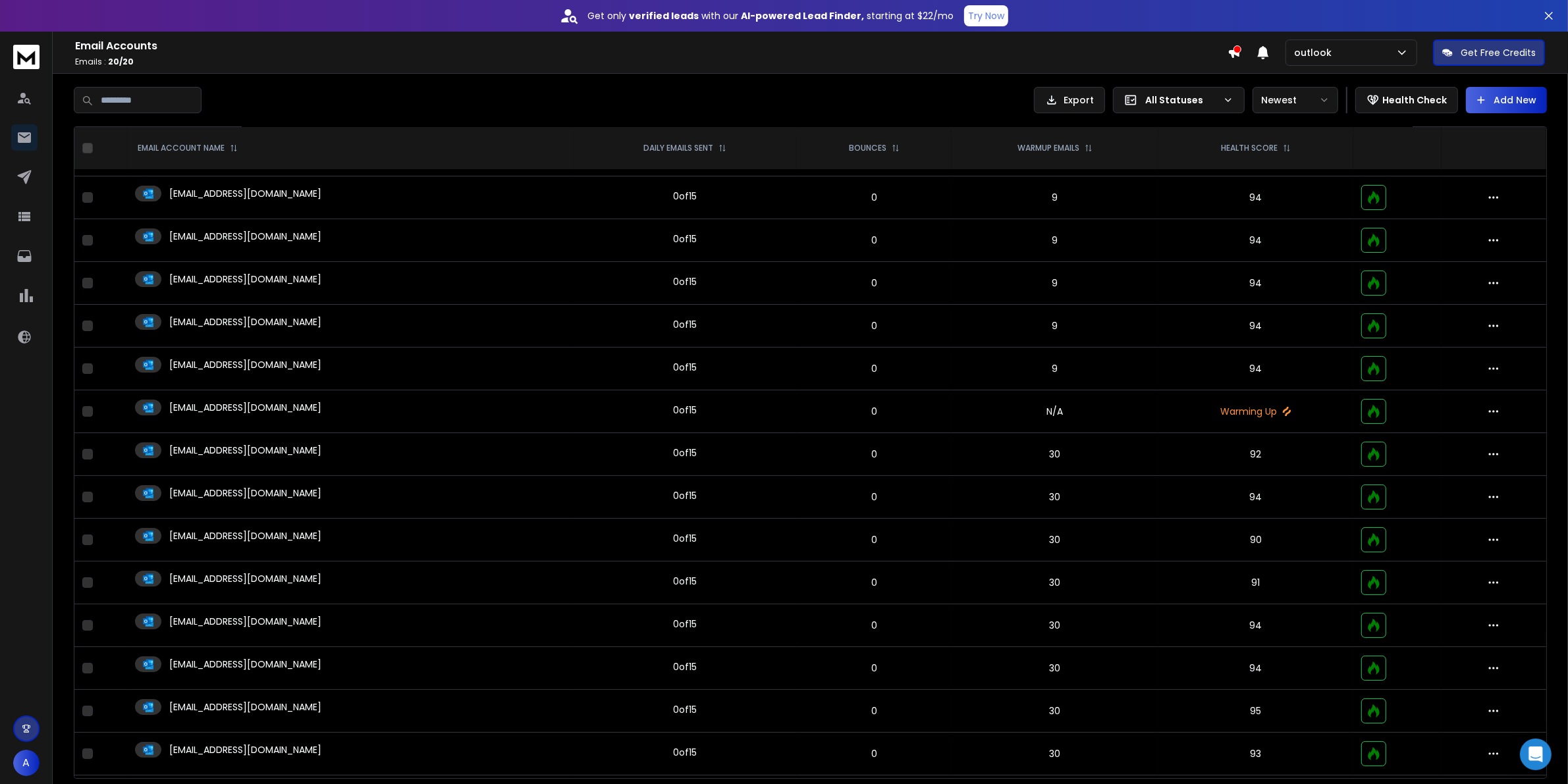
scroll to position [260, 0]
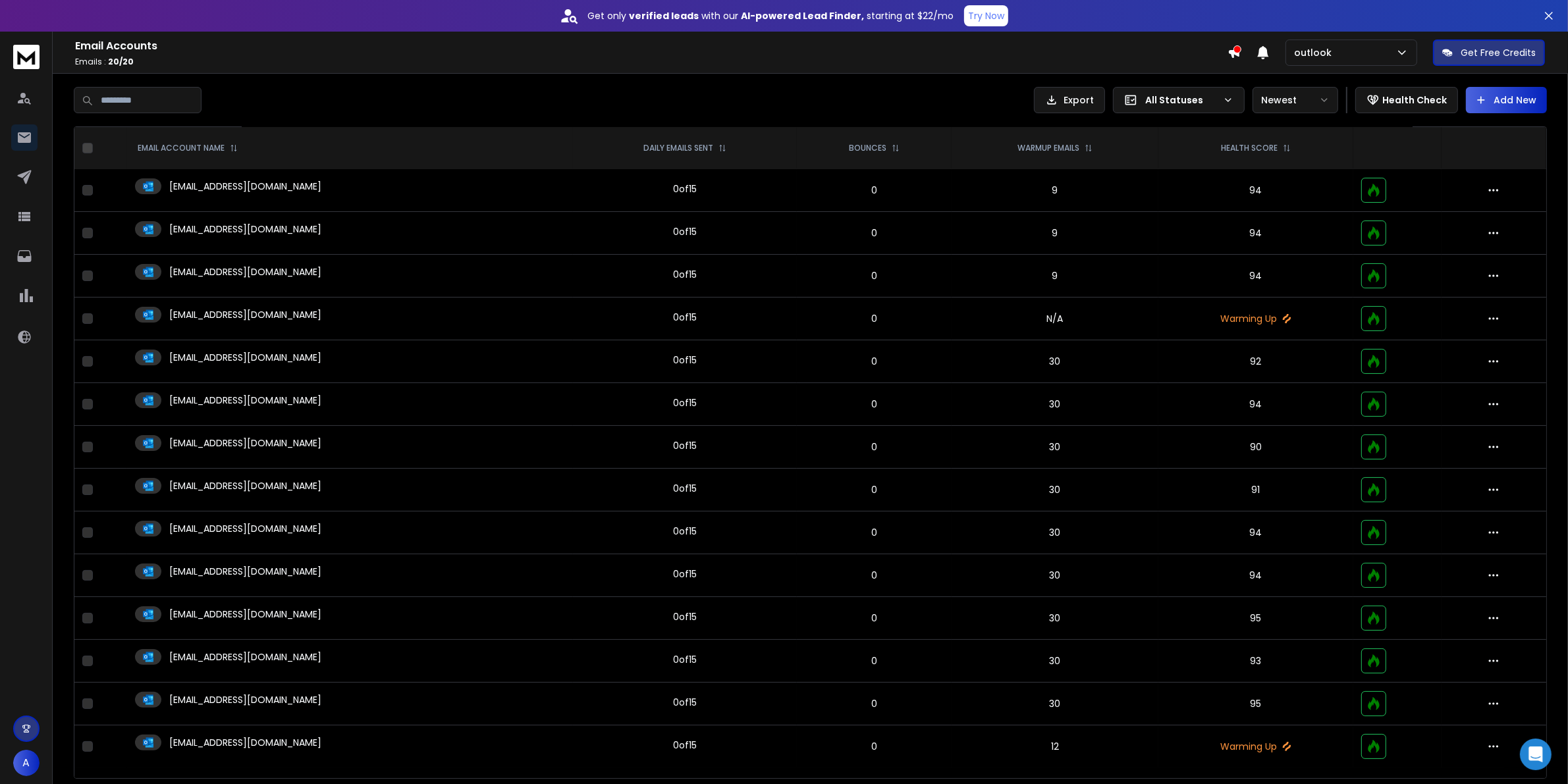
click at [787, 748] on td "0 of 15" at bounding box center [685, 742] width 224 height 34
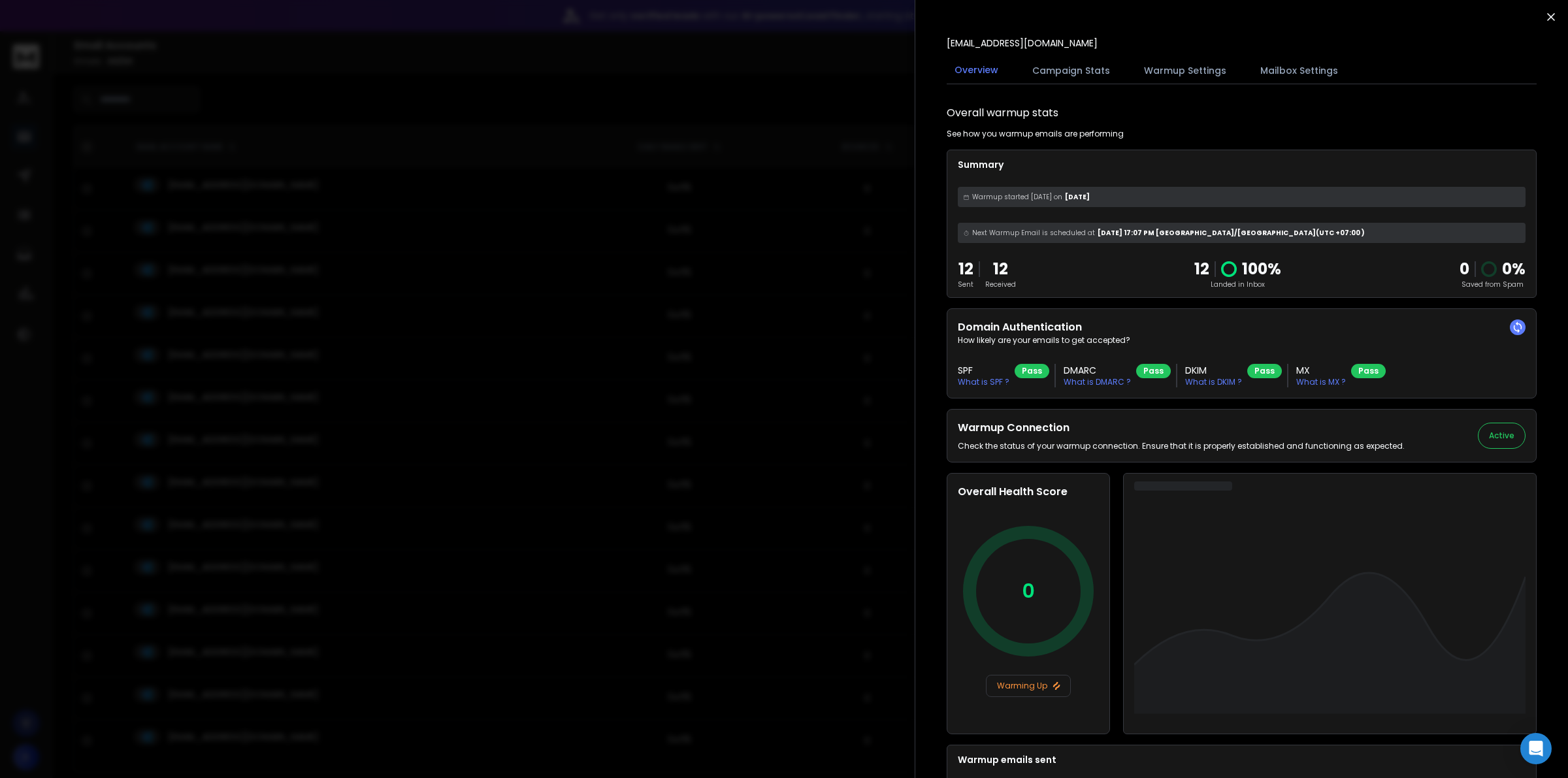
click at [1545, 15] on icon "button" at bounding box center [1551, 16] width 13 height 13
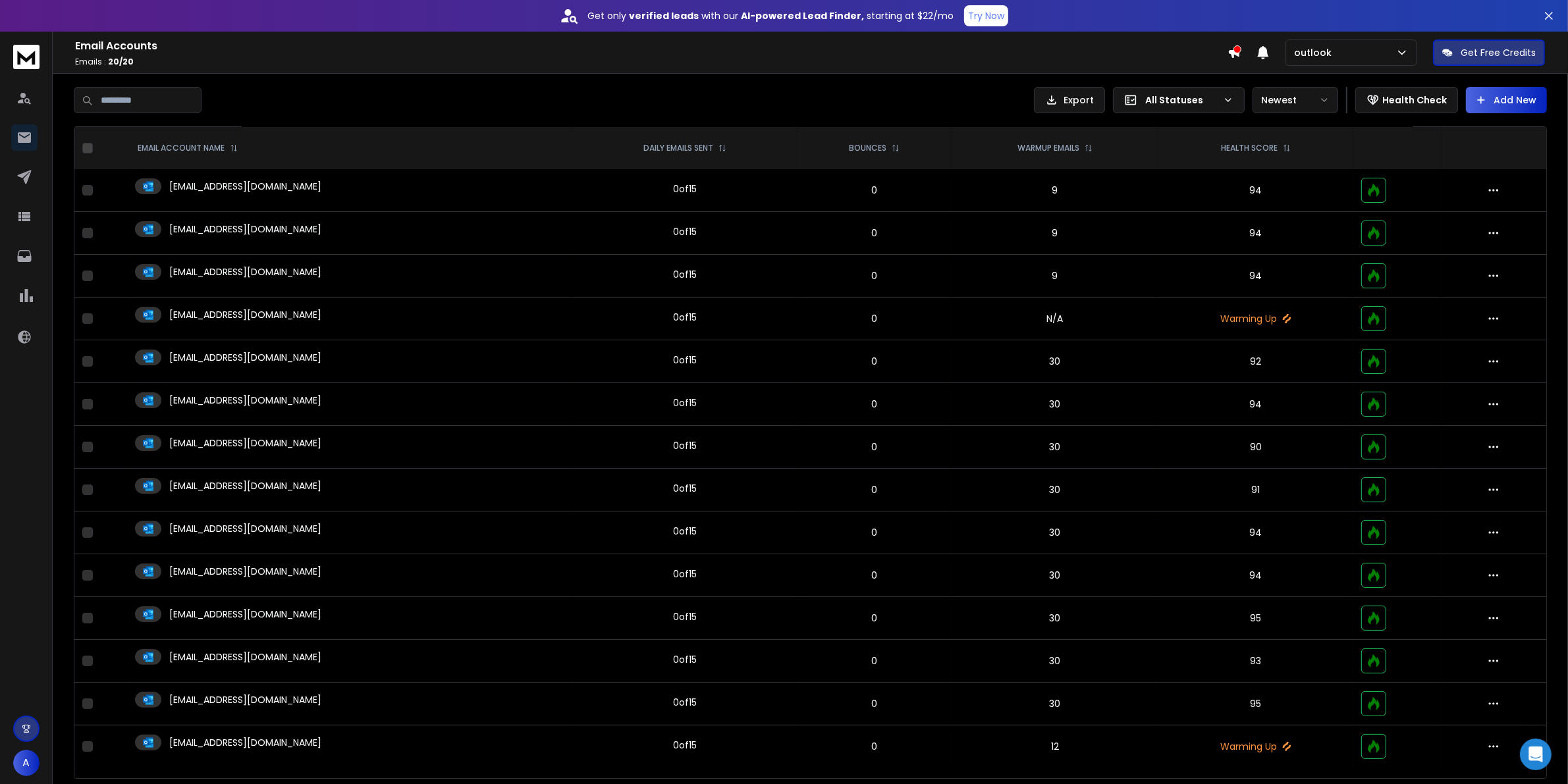
click at [867, 316] on p "0" at bounding box center [874, 318] width 138 height 13
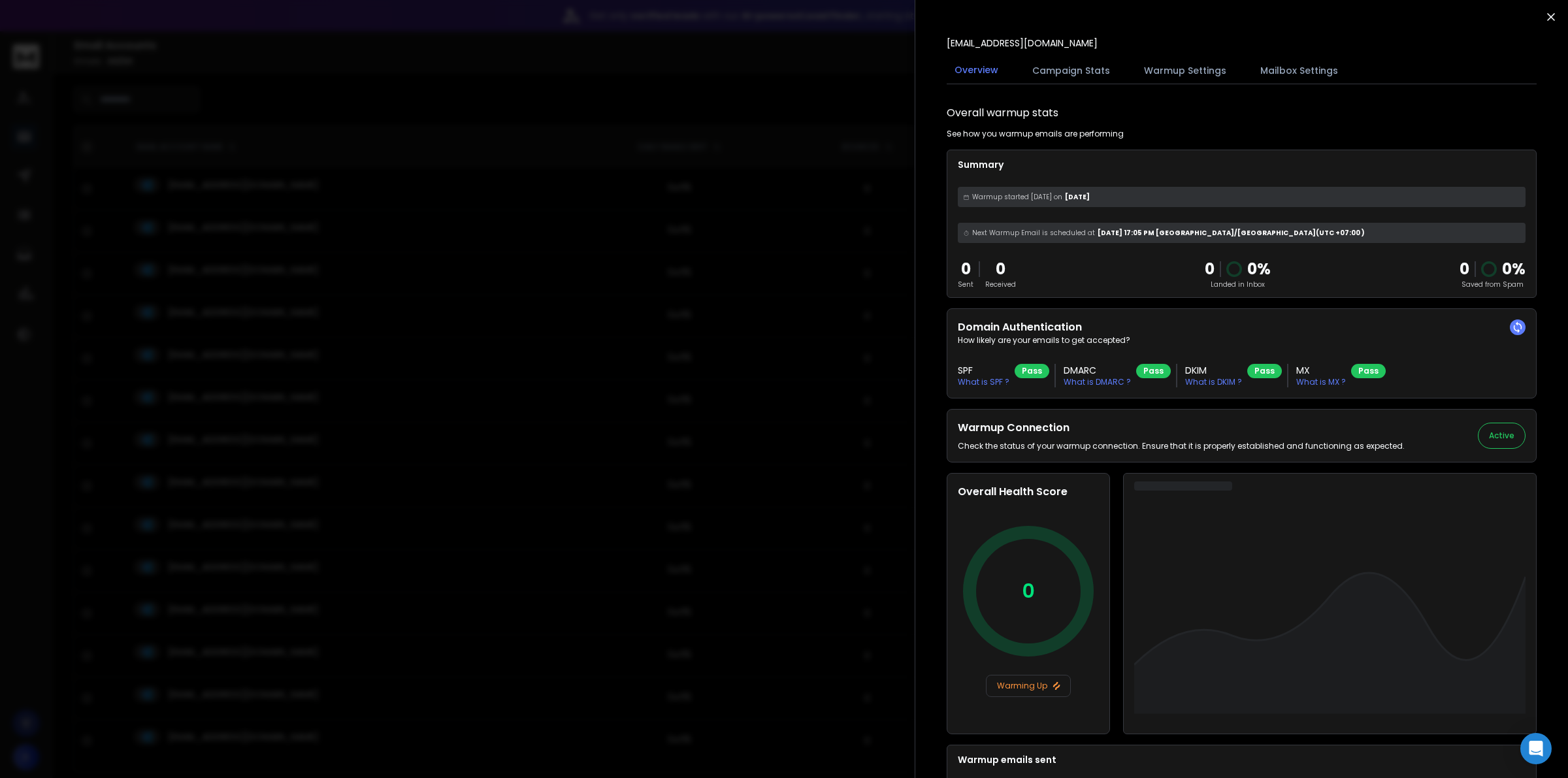
click at [1545, 15] on icon "button" at bounding box center [1551, 16] width 13 height 13
